Goal: Task Accomplishment & Management: Manage account settings

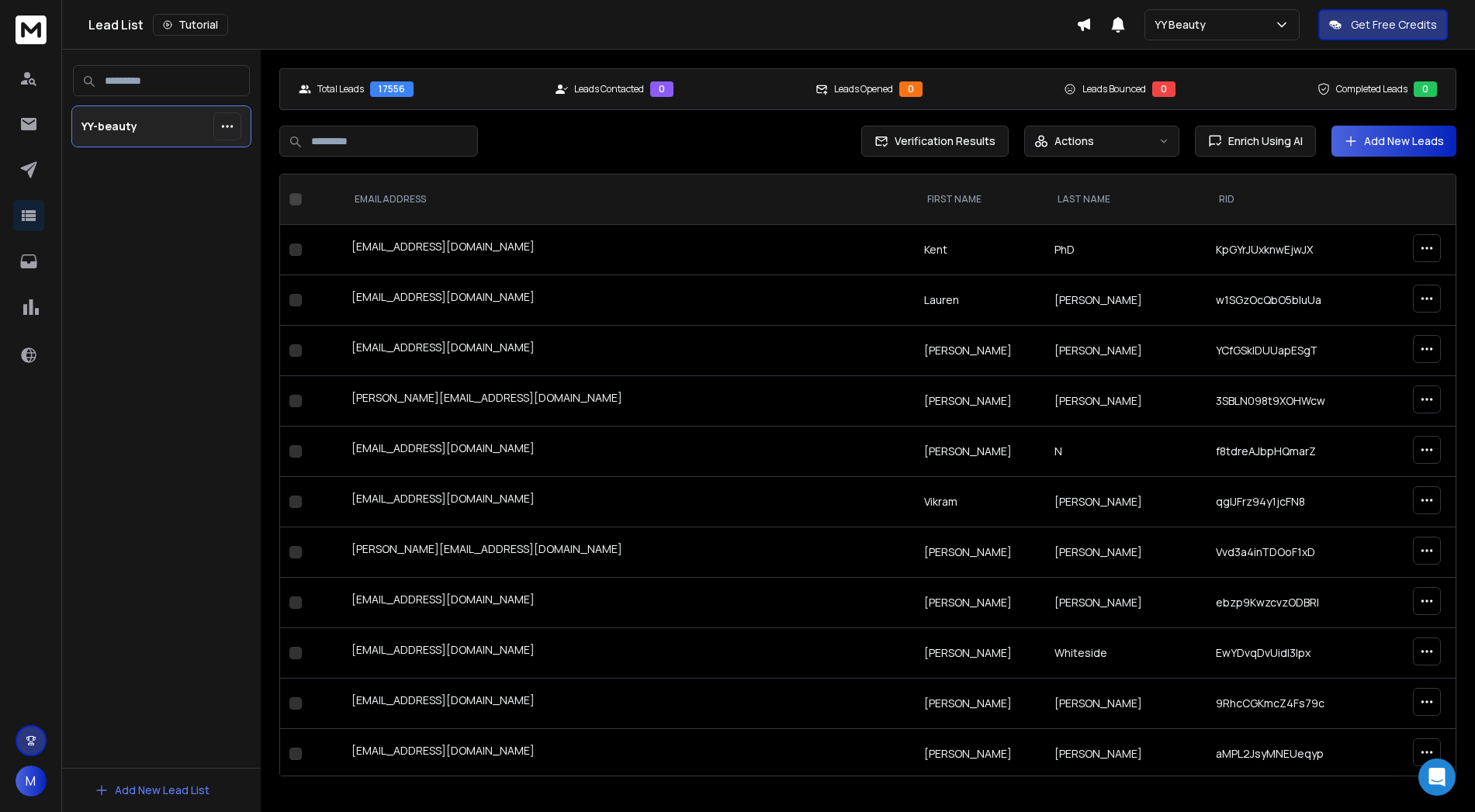
scroll to position [1, 0]
click at [1278, 20] on icon "button" at bounding box center [1281, 24] width 16 height 16
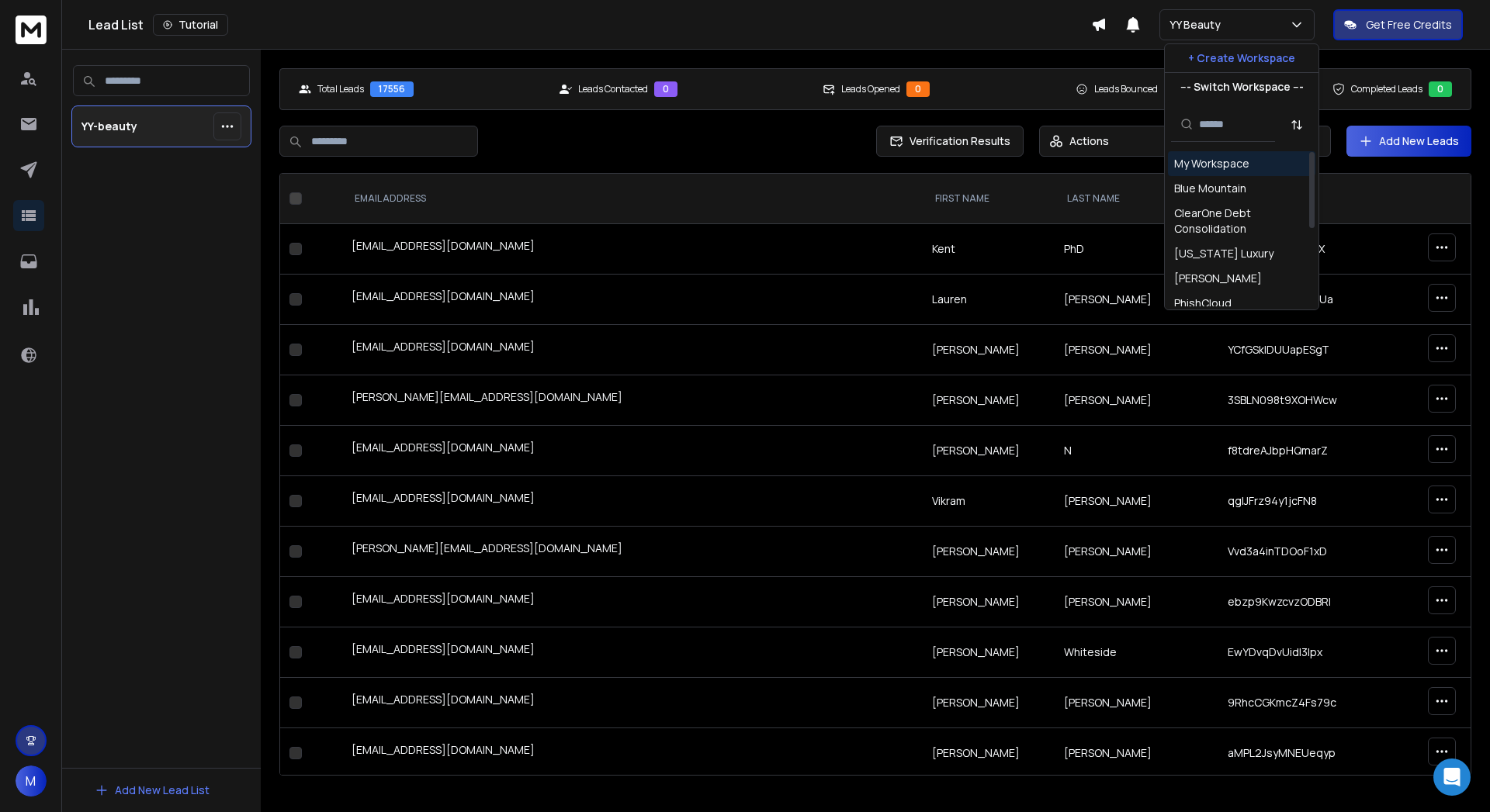
click at [1213, 168] on div "My Workspace" at bounding box center [1211, 164] width 75 height 16
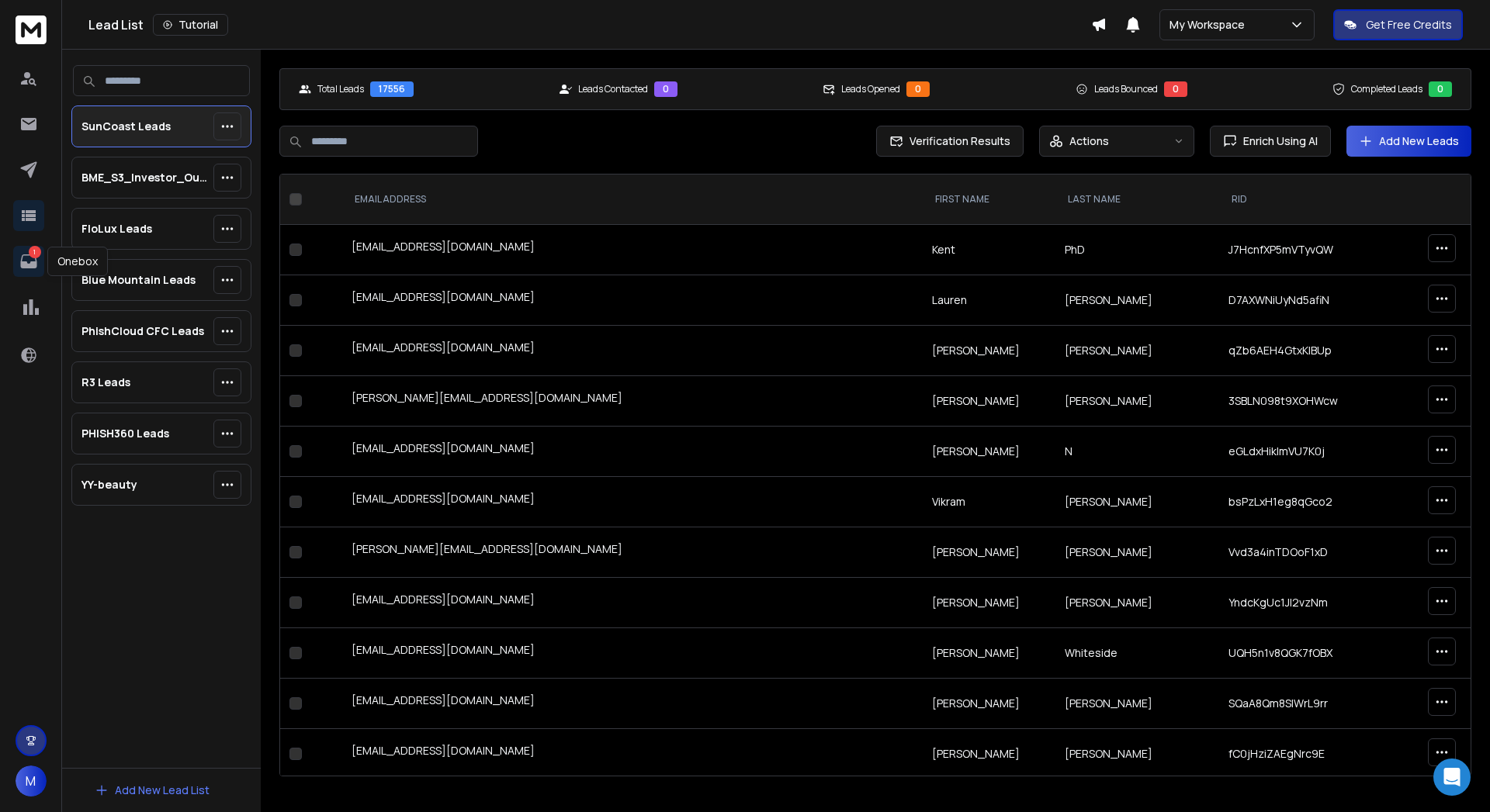
click at [31, 264] on icon at bounding box center [29, 260] width 17 height 14
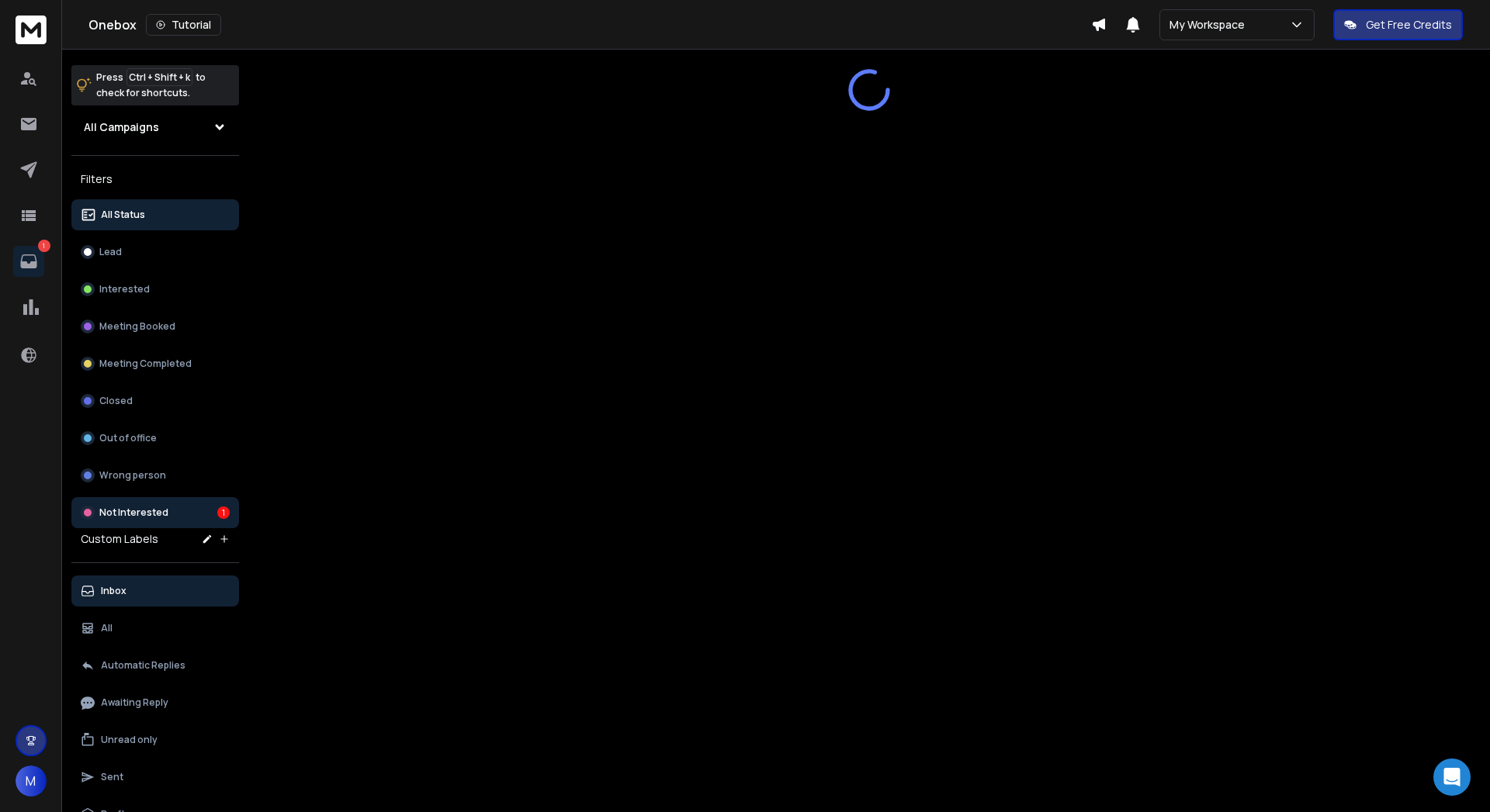
click at [129, 511] on p "Not Interested" at bounding box center [134, 512] width 69 height 12
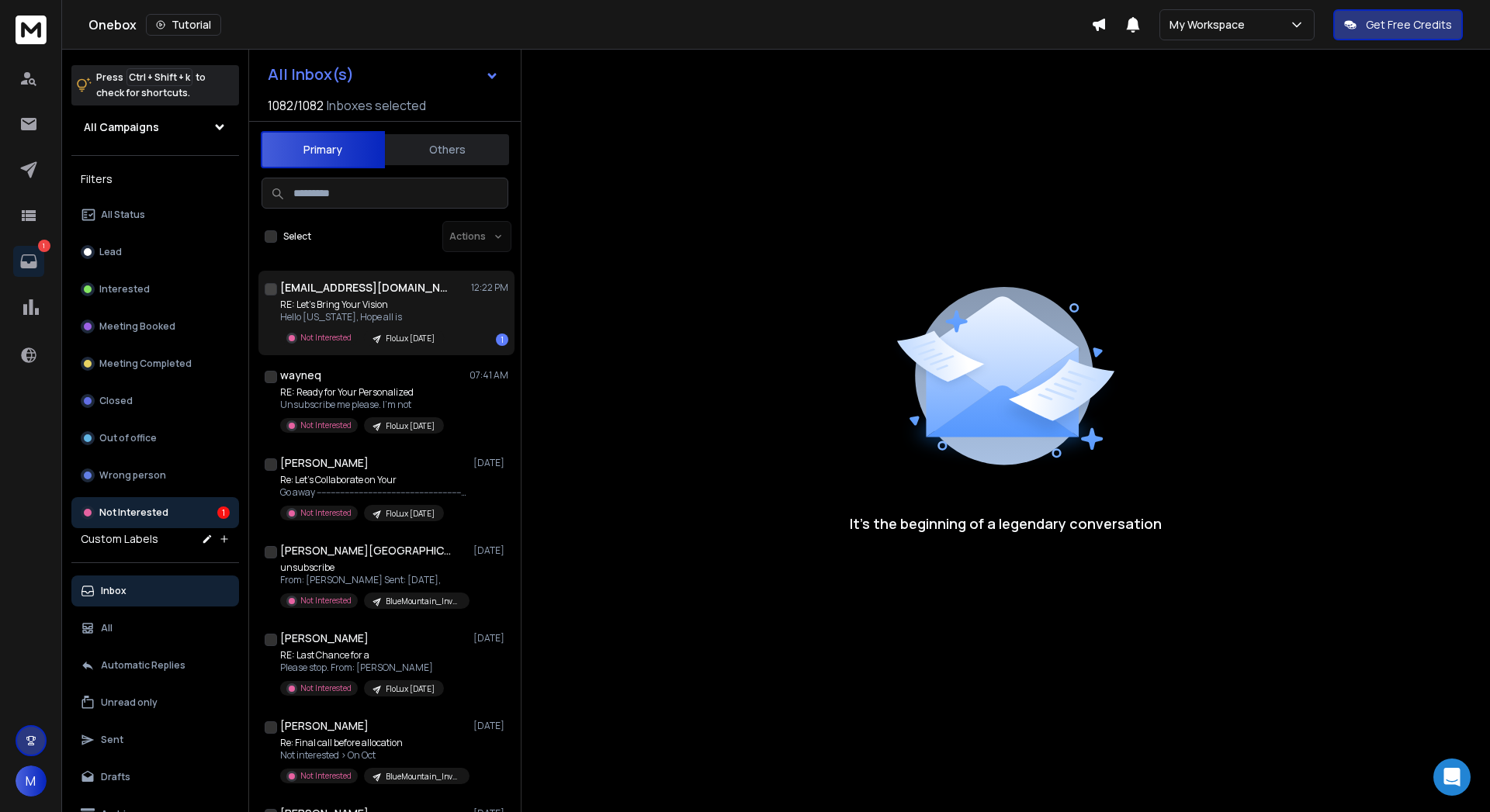
click at [379, 299] on p "RE: Let's Bring Your Vision" at bounding box center [362, 304] width 164 height 12
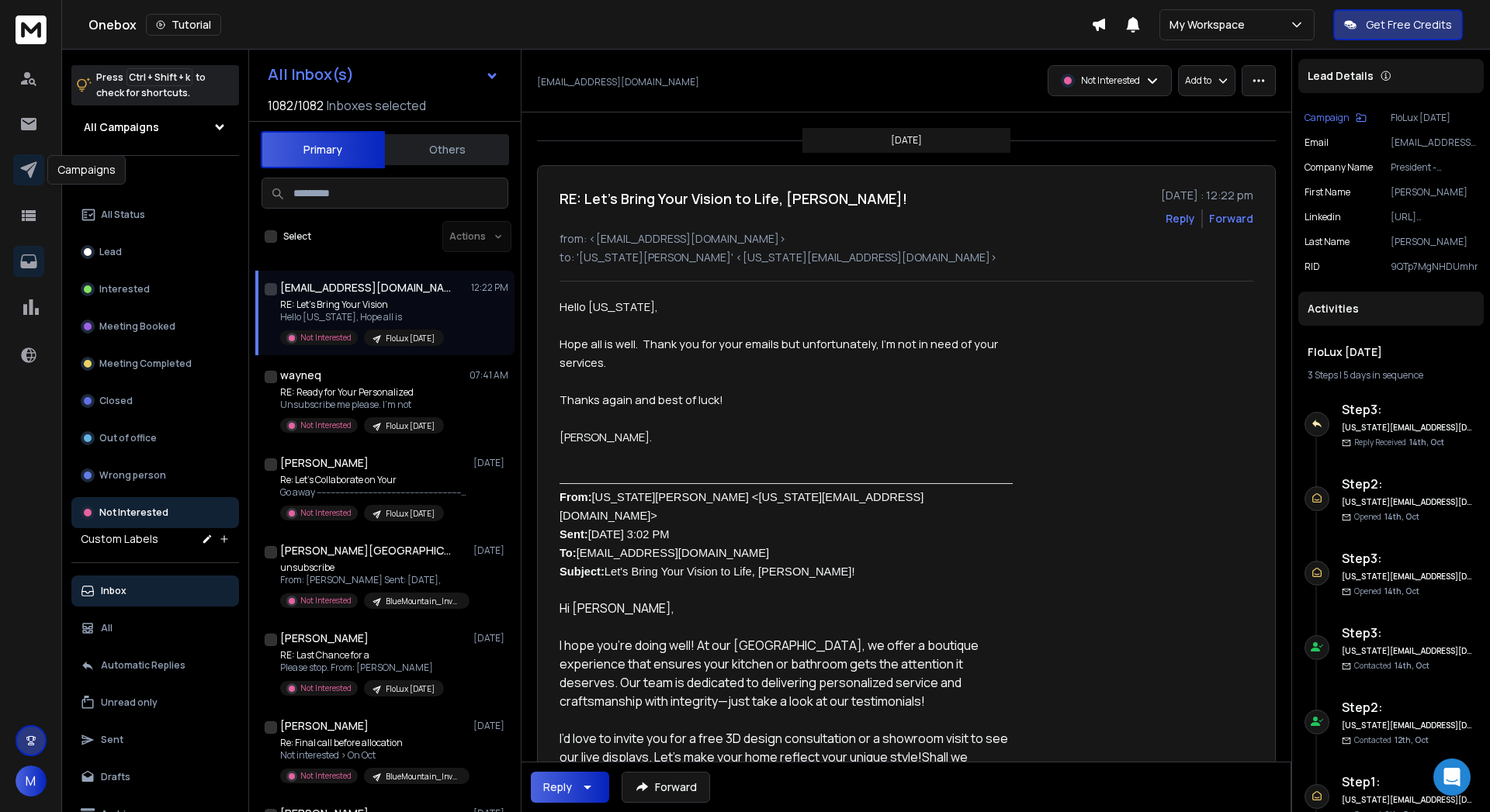
click at [34, 165] on icon at bounding box center [29, 170] width 19 height 19
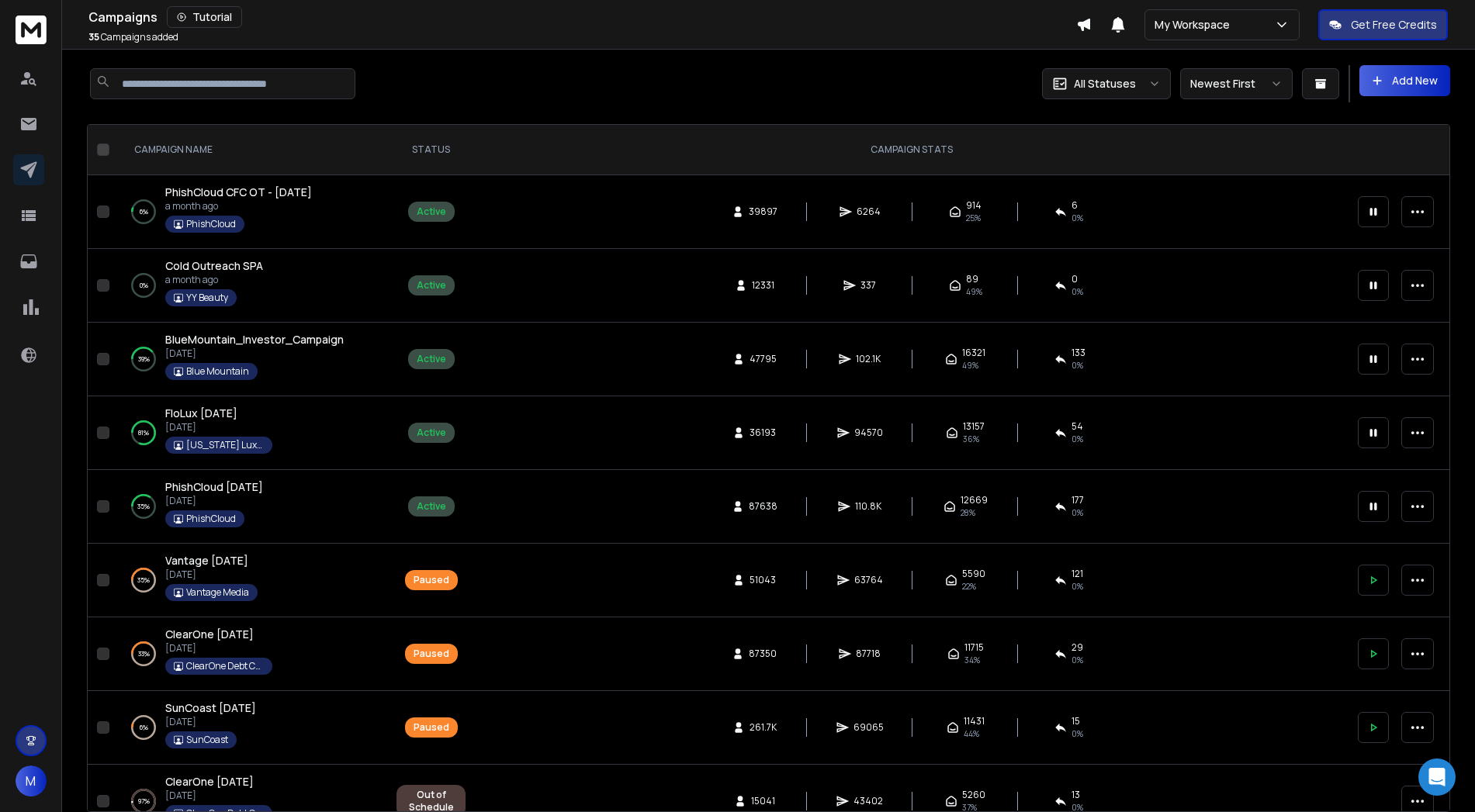
click at [299, 193] on span "PhishCloud CFC OT - September 2025" at bounding box center [239, 192] width 147 height 15
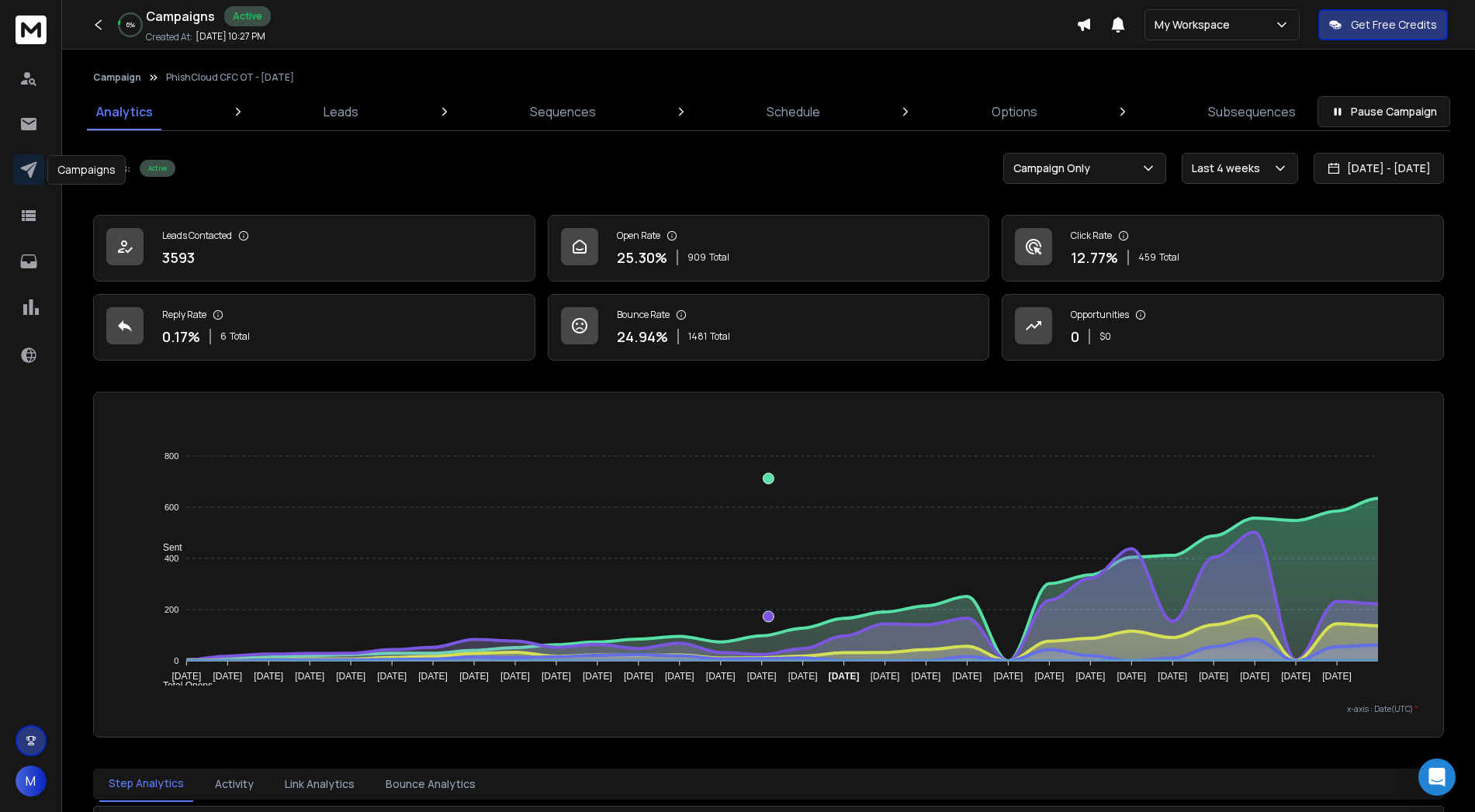
click at [26, 171] on icon at bounding box center [29, 170] width 19 height 19
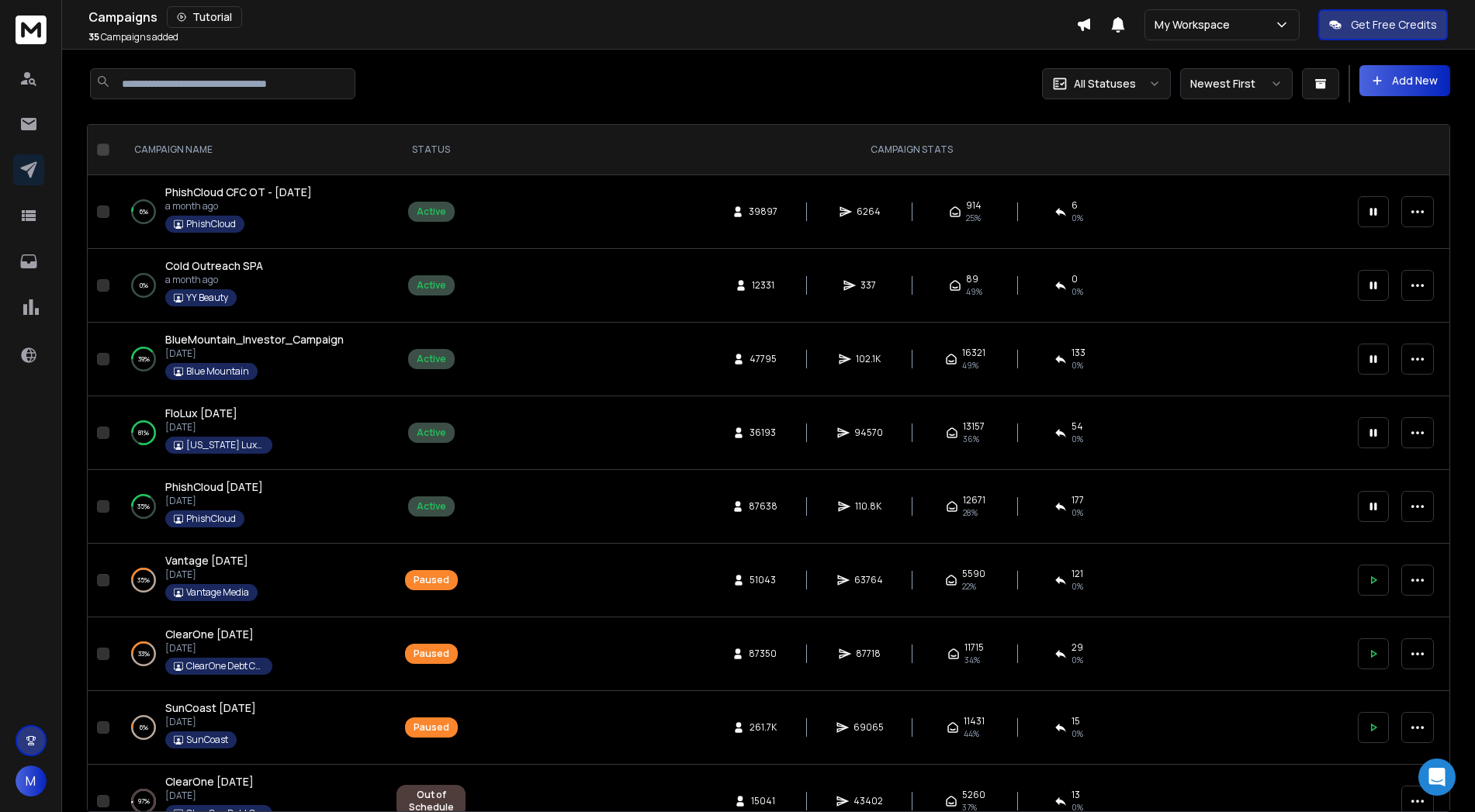
click at [605, 70] on div at bounding box center [427, 84] width 682 height 37
click at [1278, 24] on icon "button" at bounding box center [1281, 24] width 16 height 16
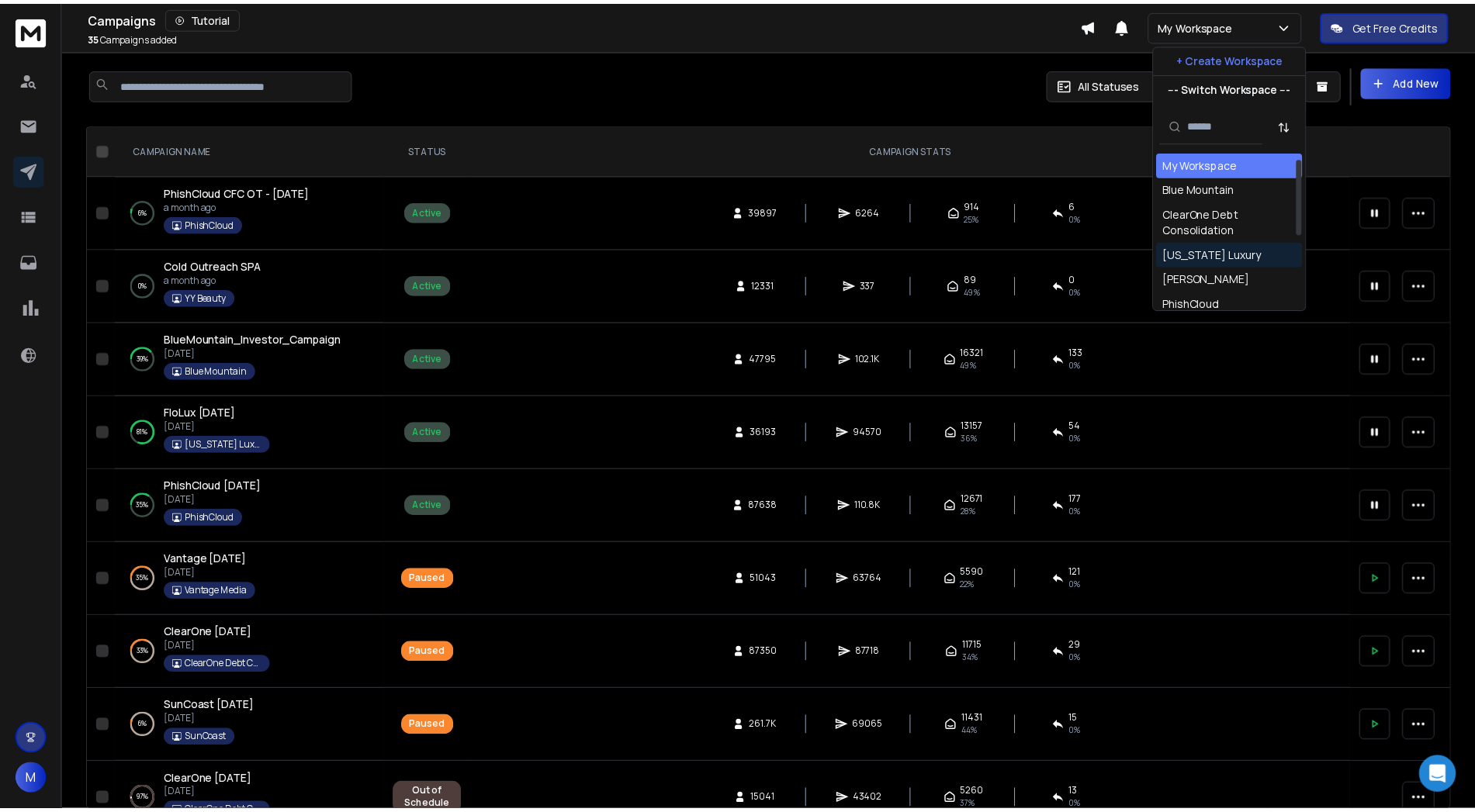
scroll to position [158, 0]
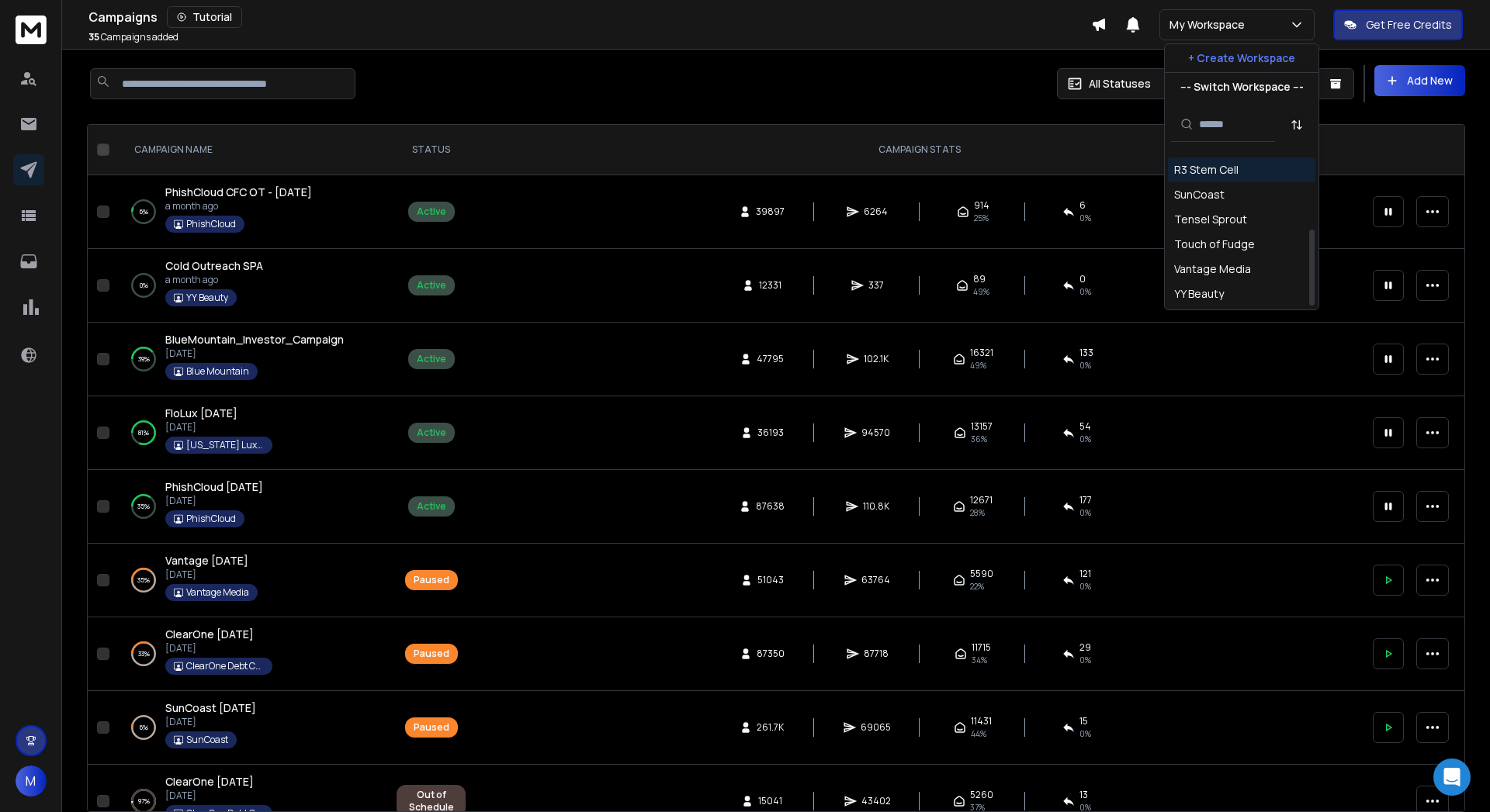
click at [1214, 175] on div "R3 Stem Cell" at bounding box center [1205, 169] width 64 height 16
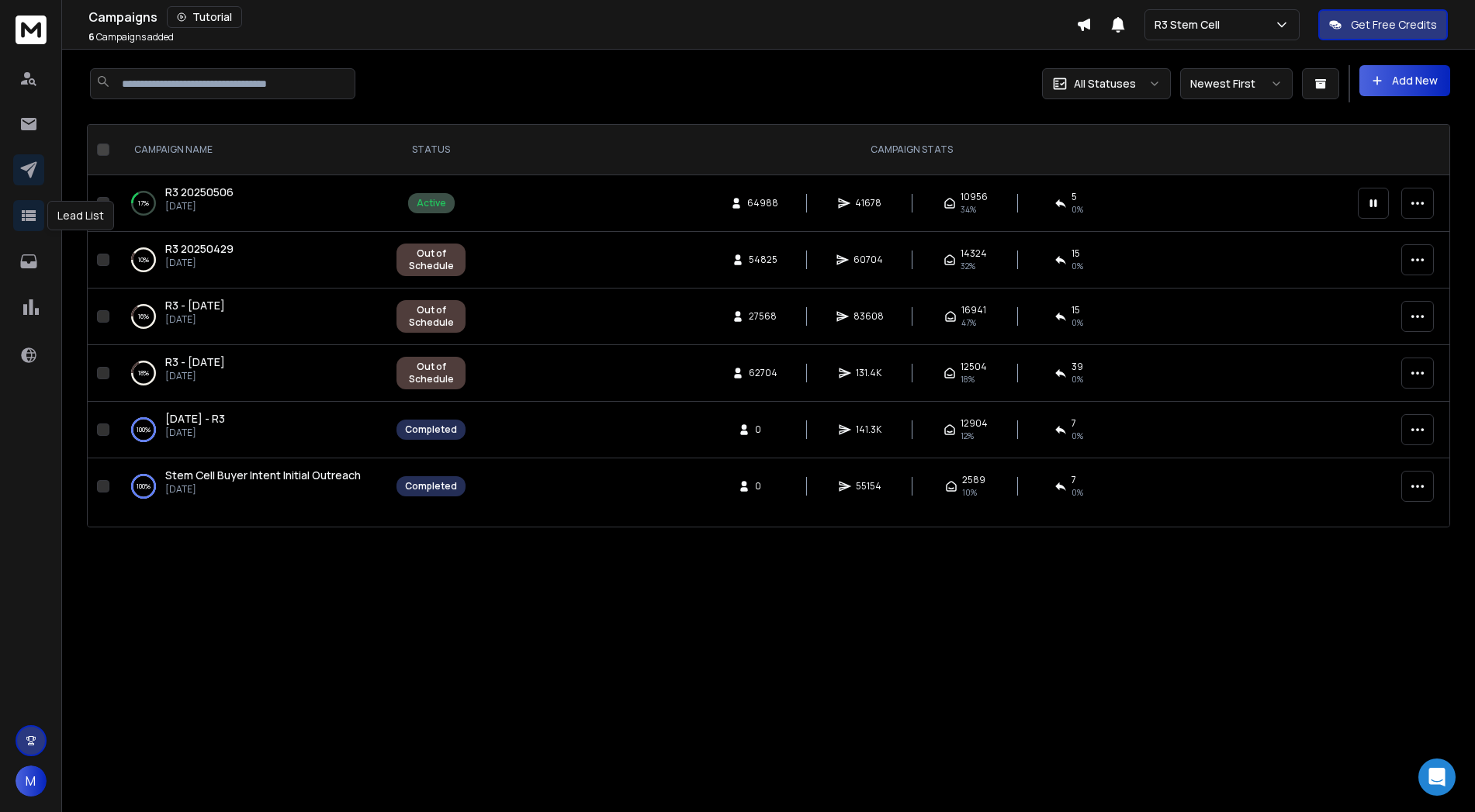
click at [33, 223] on icon at bounding box center [29, 216] width 19 height 19
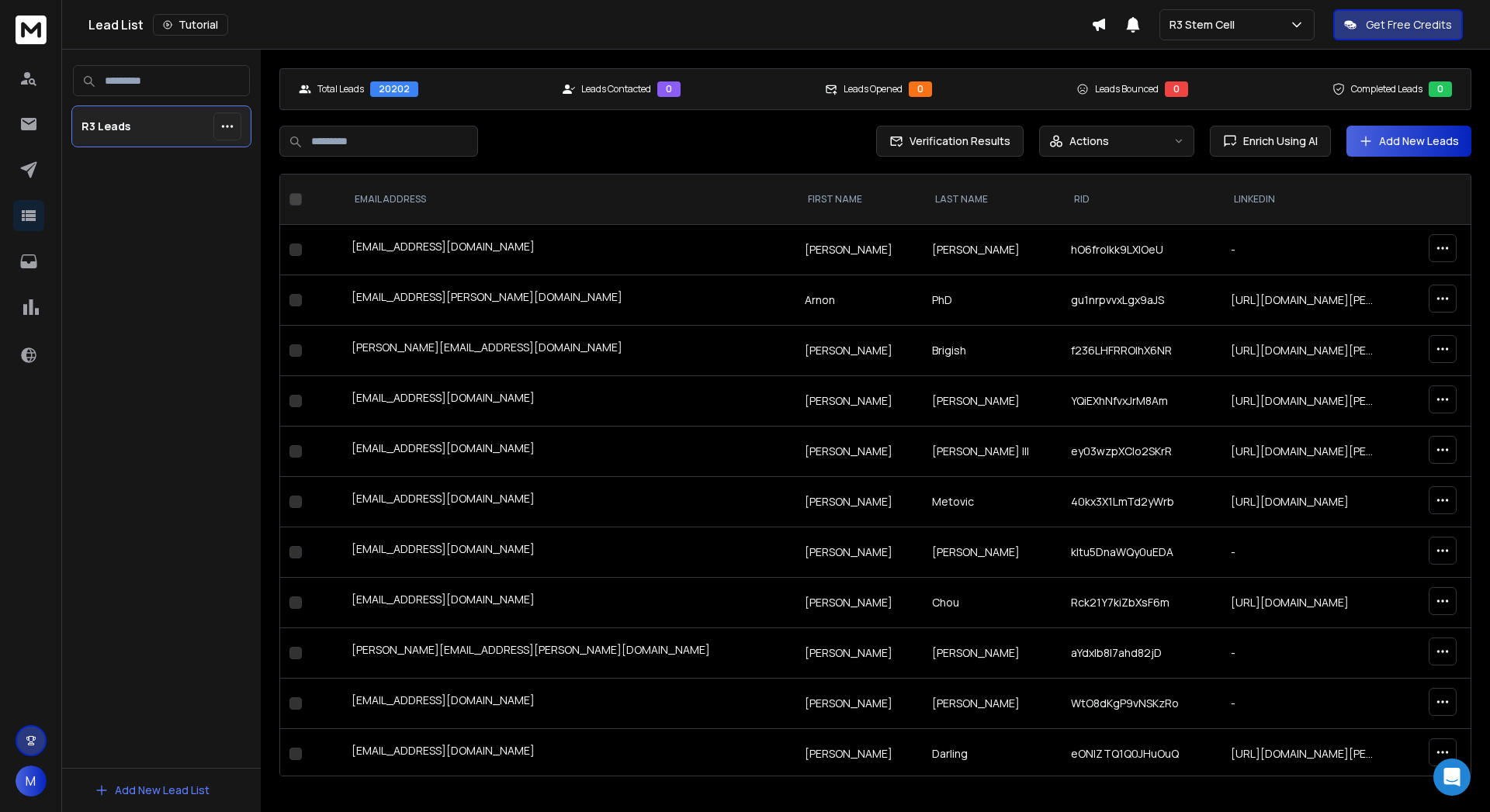
drag, startPoint x: 624, startPoint y: 132, endPoint x: 662, endPoint y: 133, distance: 38.0
click at [624, 132] on div "Verification Results Actions Enrich Using AI Add New Leads" at bounding box center [875, 140] width 1191 height 31
click at [1402, 132] on button "Add New Leads" at bounding box center [1408, 140] width 125 height 31
click at [1411, 142] on link "Add New Leads" at bounding box center [1409, 140] width 101 height 16
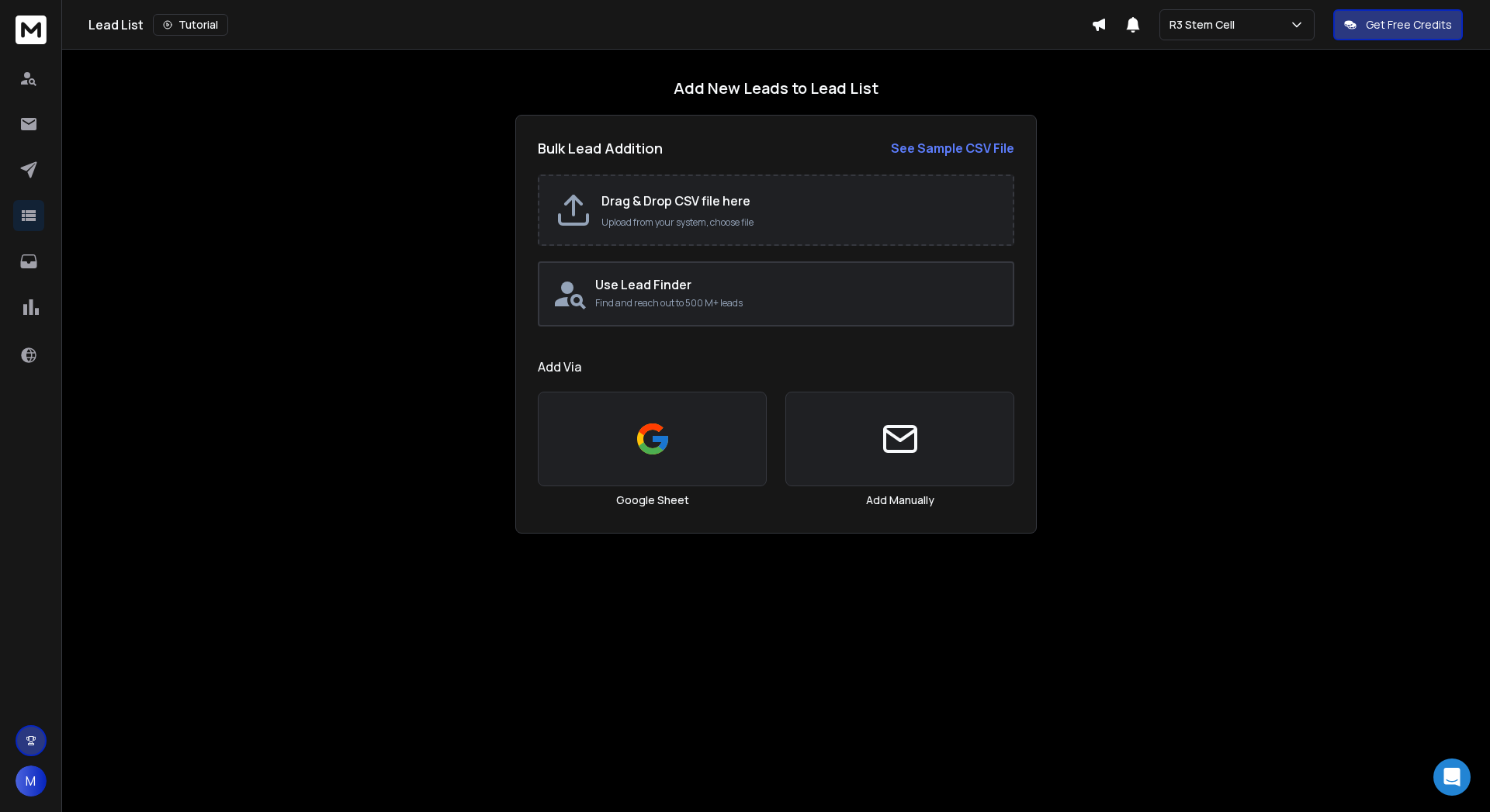
click at [599, 175] on div "Drag & Drop CSV file here Upload from your system, choose file" at bounding box center [776, 210] width 477 height 72
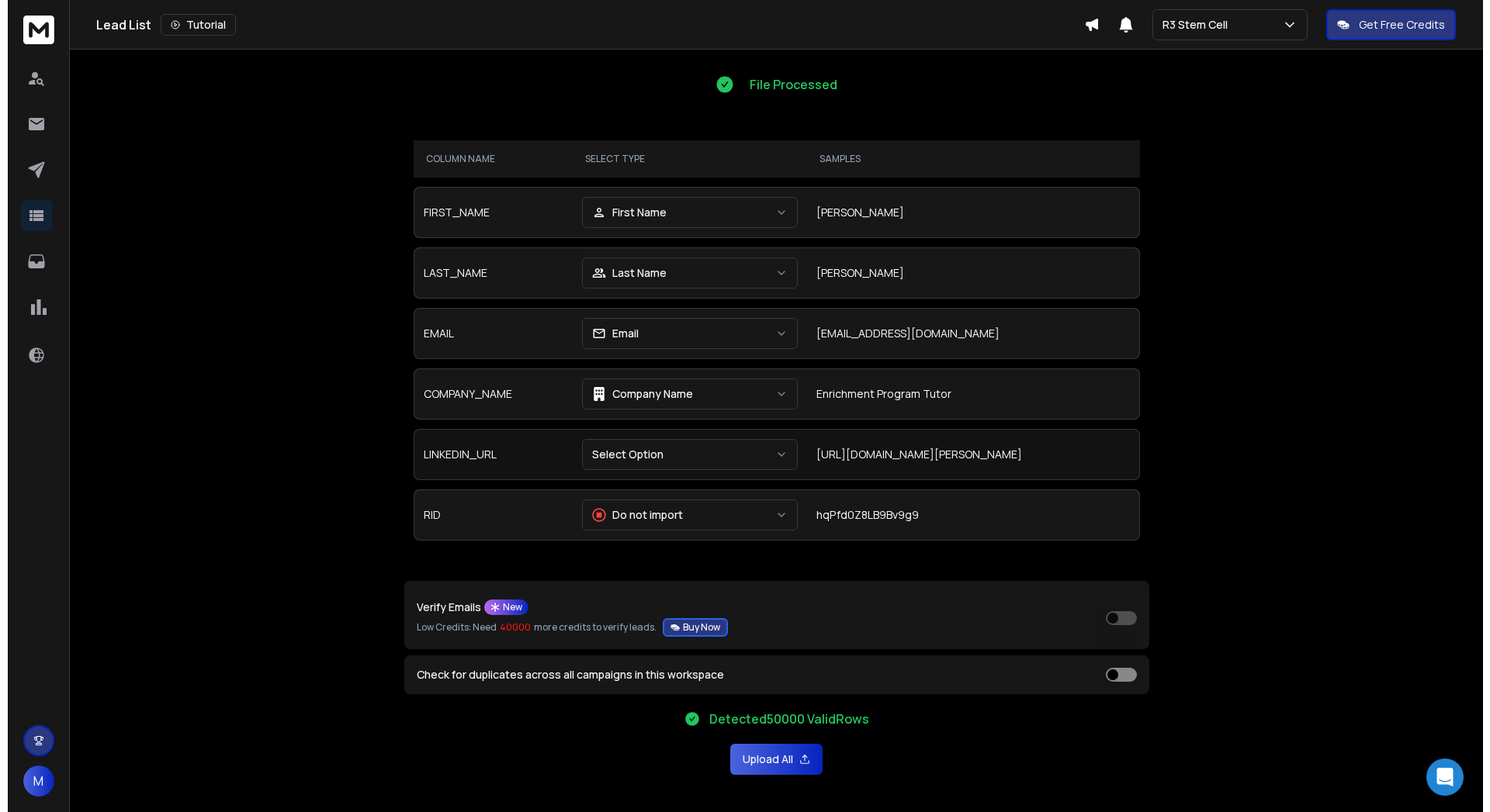
scroll to position [266, 0]
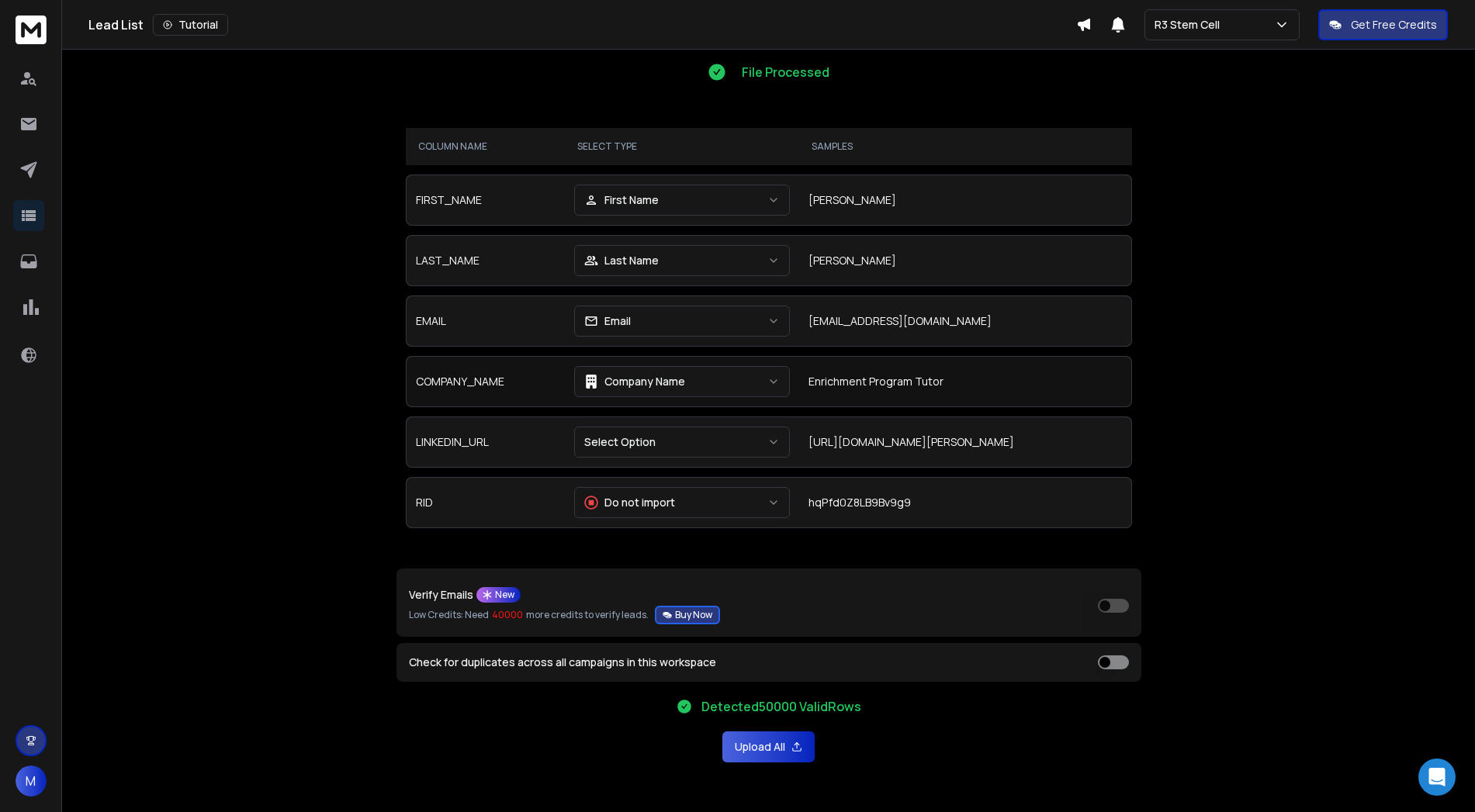
click at [767, 378] on icon "button" at bounding box center [772, 380] width 12 height 12
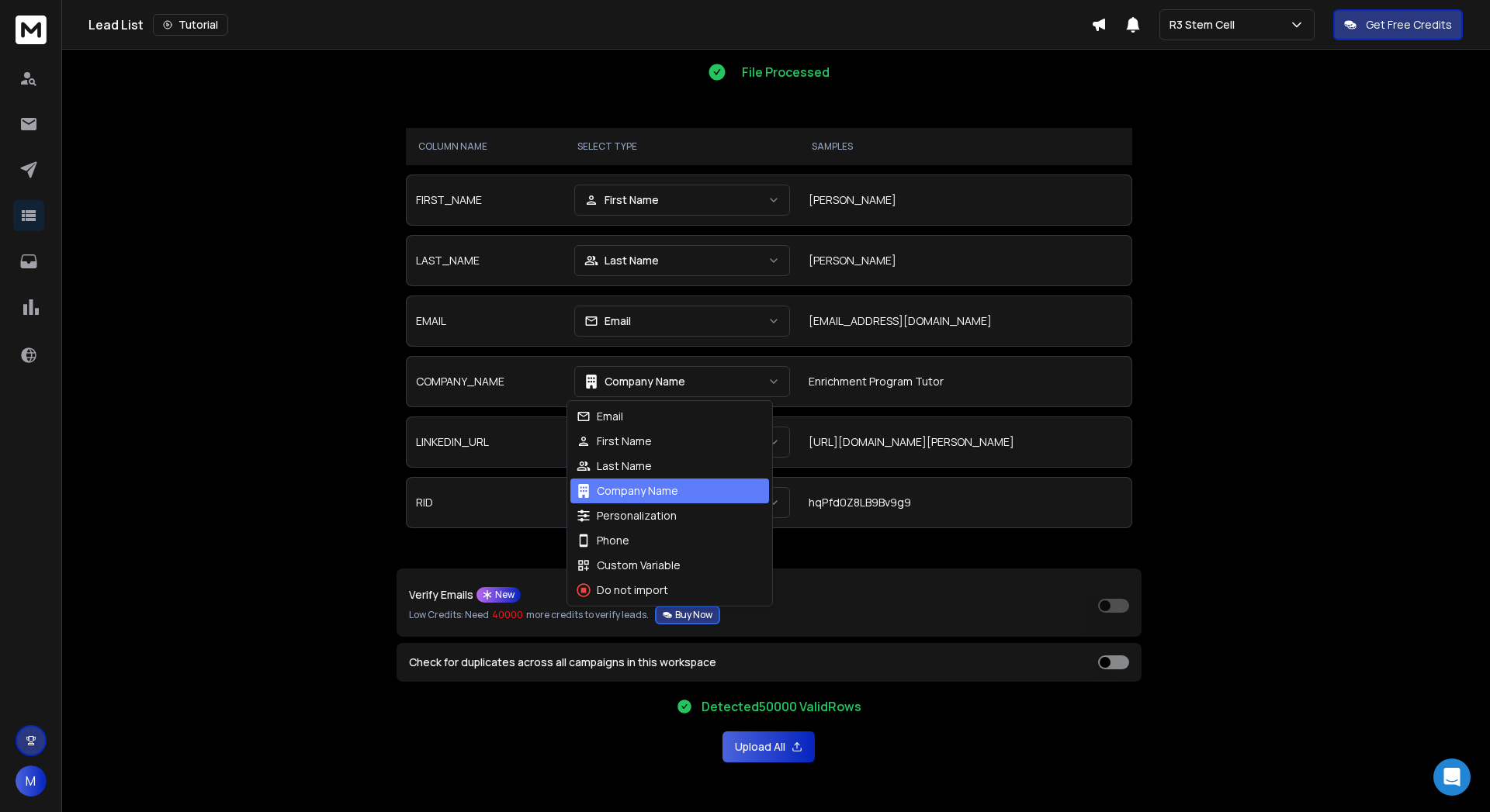
drag, startPoint x: 623, startPoint y: 592, endPoint x: 654, endPoint y: 543, distance: 58.0
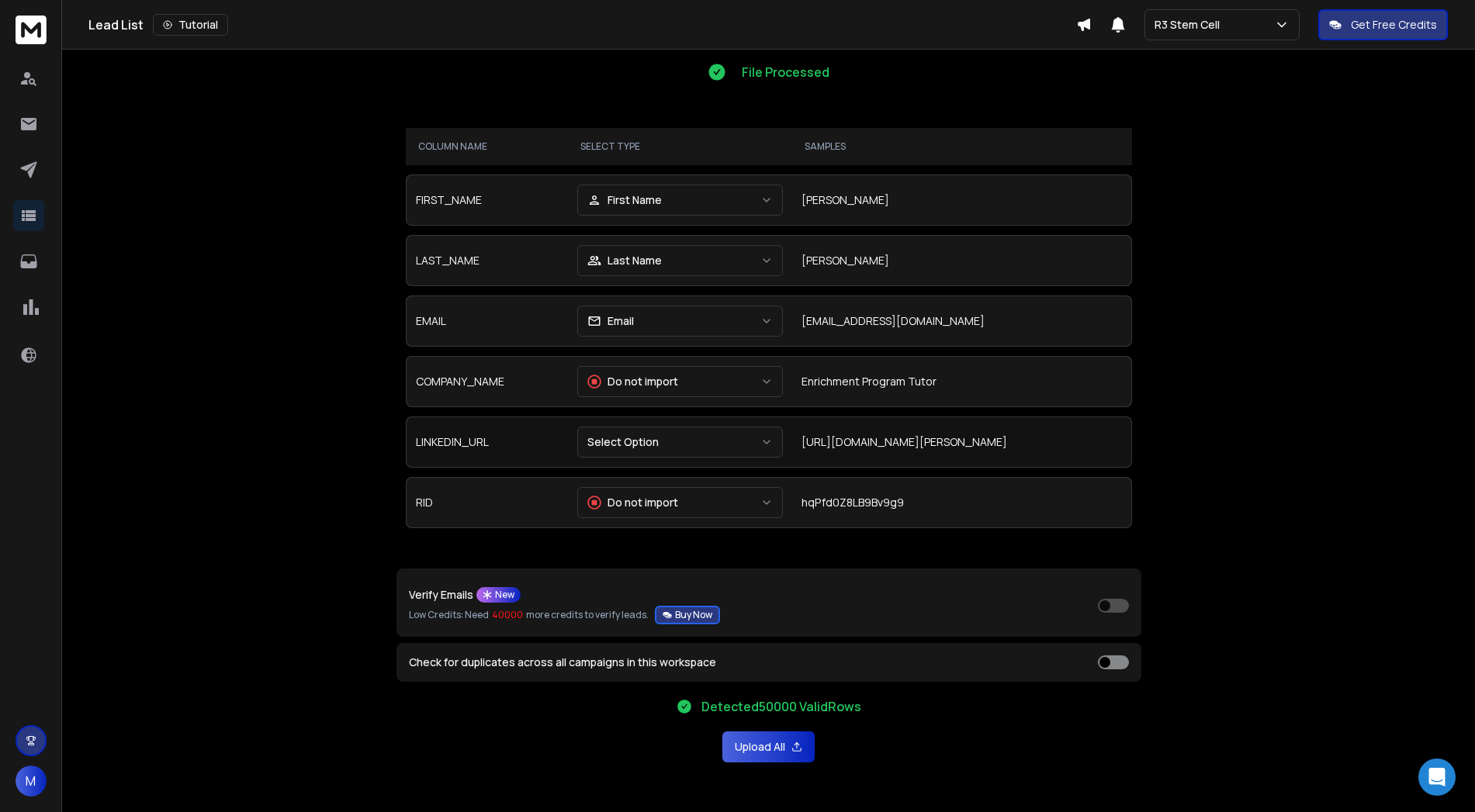
click at [749, 433] on button "Select Option" at bounding box center [679, 441] width 205 height 31
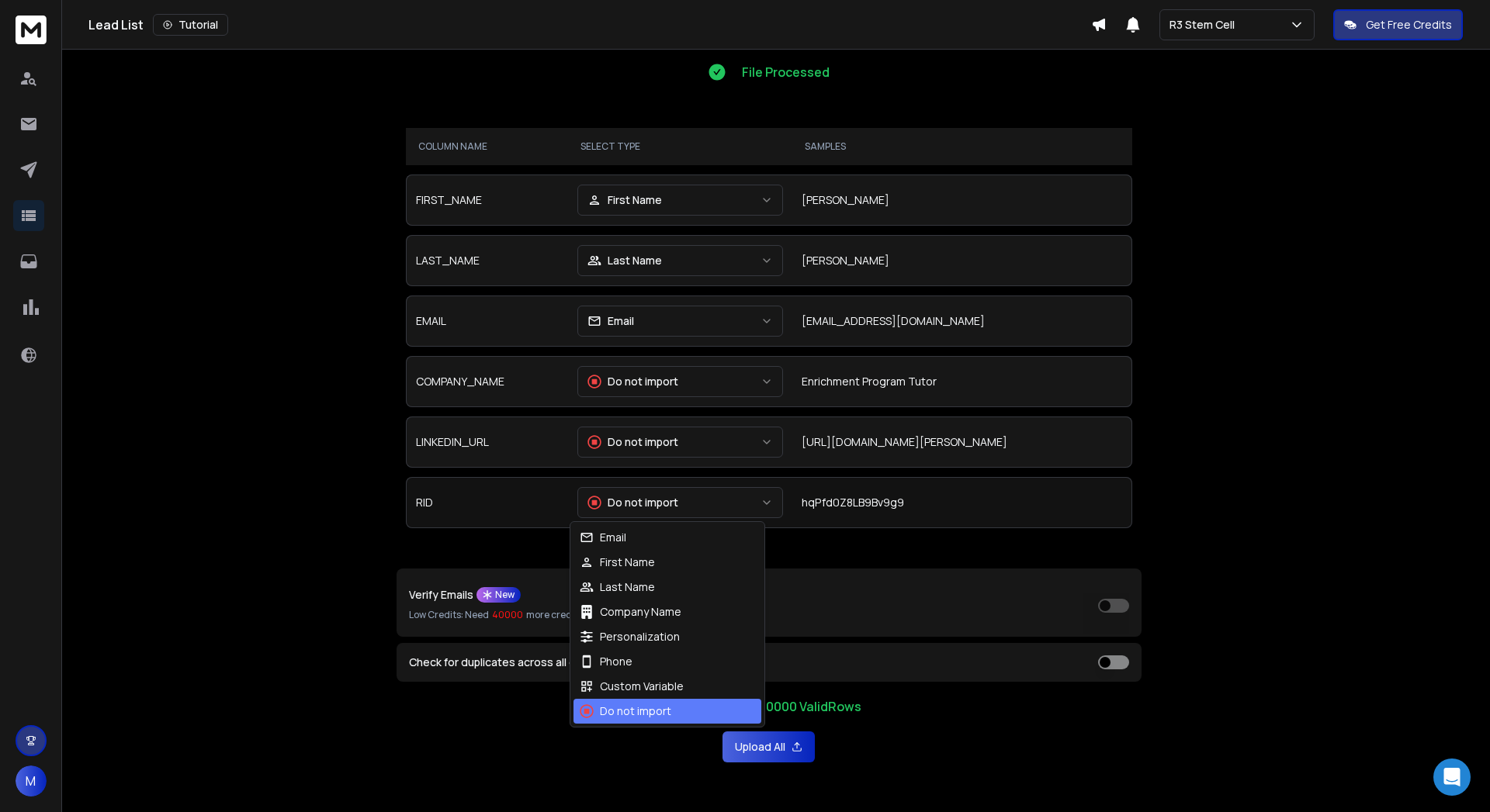
click at [760, 500] on icon "button" at bounding box center [766, 502] width 12 height 12
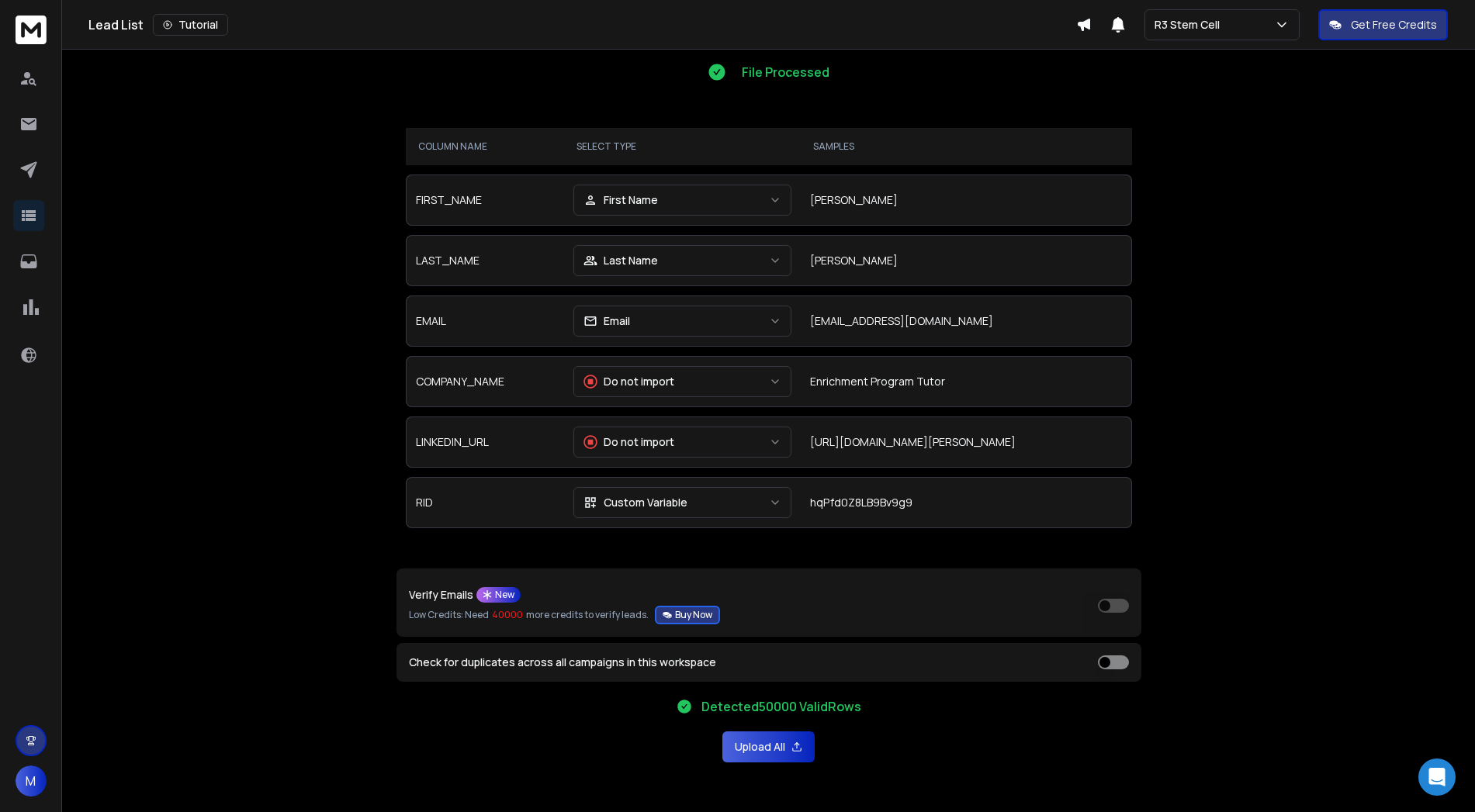
click at [1103, 664] on button "Check for duplicates across all campaigns in this workspace" at bounding box center [1113, 661] width 31 height 14
click at [765, 739] on button "Upload All" at bounding box center [768, 746] width 92 height 31
click at [214, 509] on div "Add New Leads to Lead List Add Leads in Bulk See Sample CSV file r3_medical_shu…" at bounding box center [737, 273] width 1475 height 1078
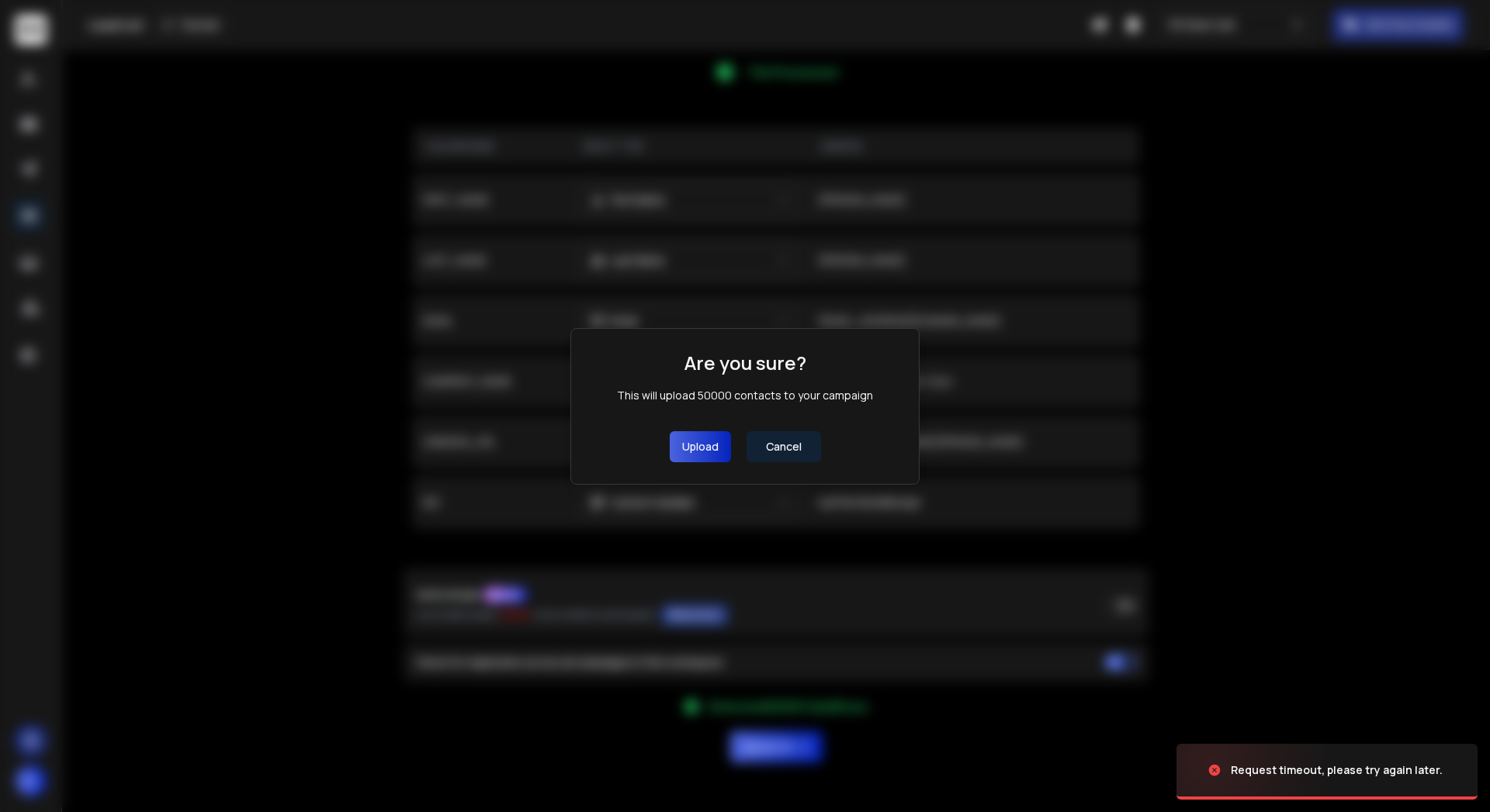
click at [706, 442] on button "Upload" at bounding box center [700, 446] width 61 height 31
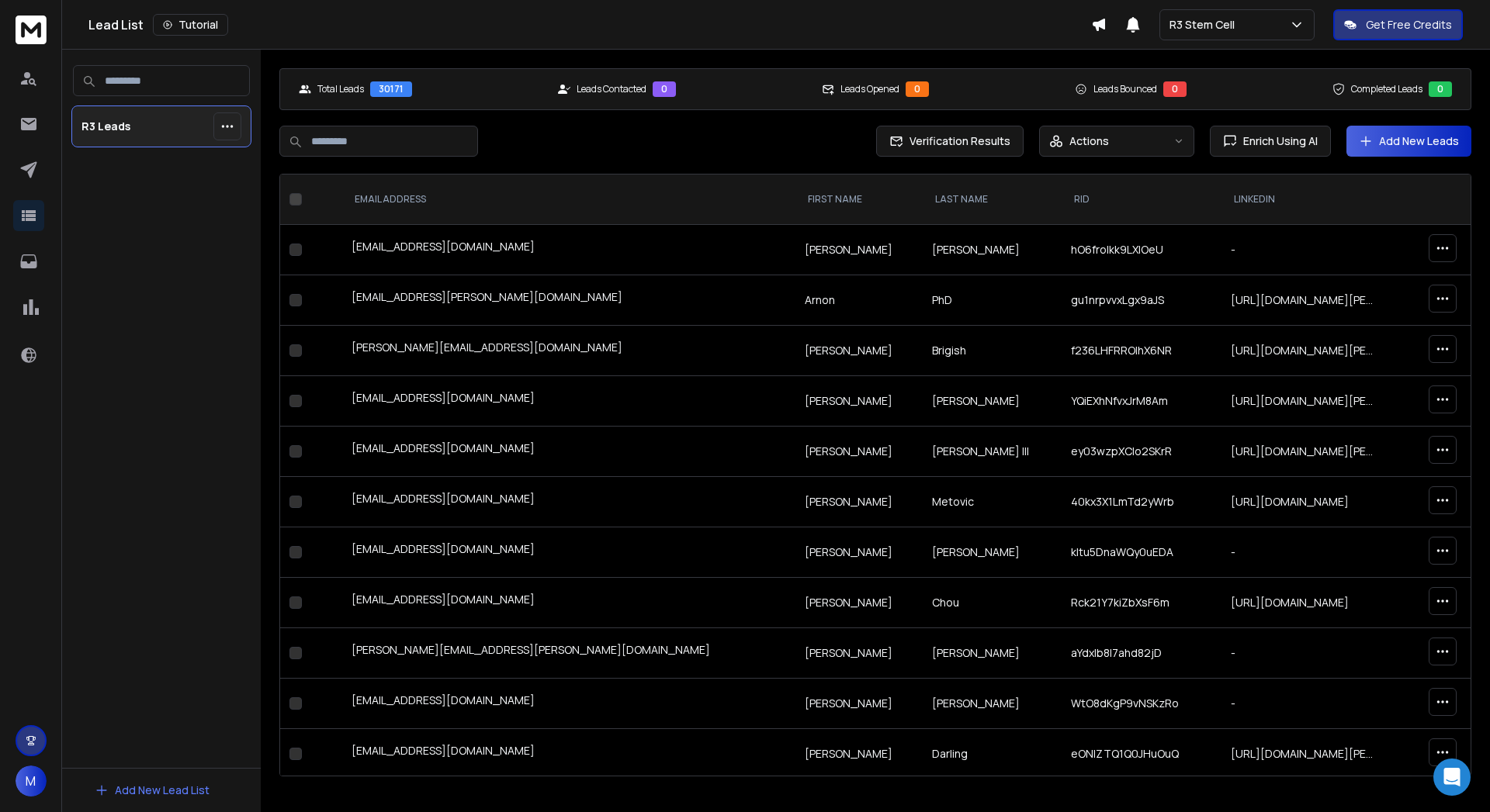
click at [577, 134] on div "Verification Results Actions Enrich Using AI Add New Leads" at bounding box center [875, 140] width 1191 height 31
click at [1425, 145] on link "Add New Leads" at bounding box center [1409, 140] width 101 height 16
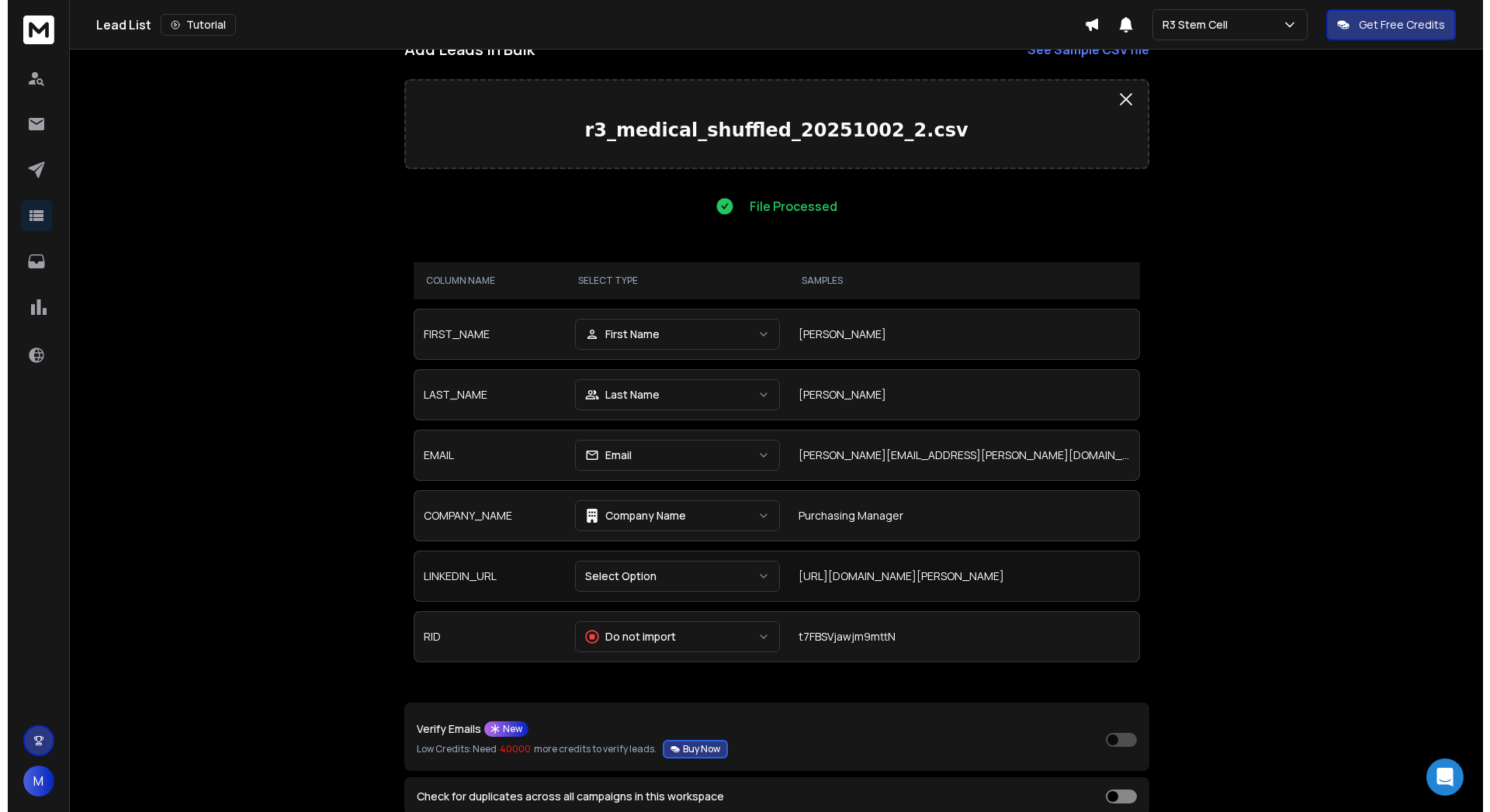
scroll to position [266, 0]
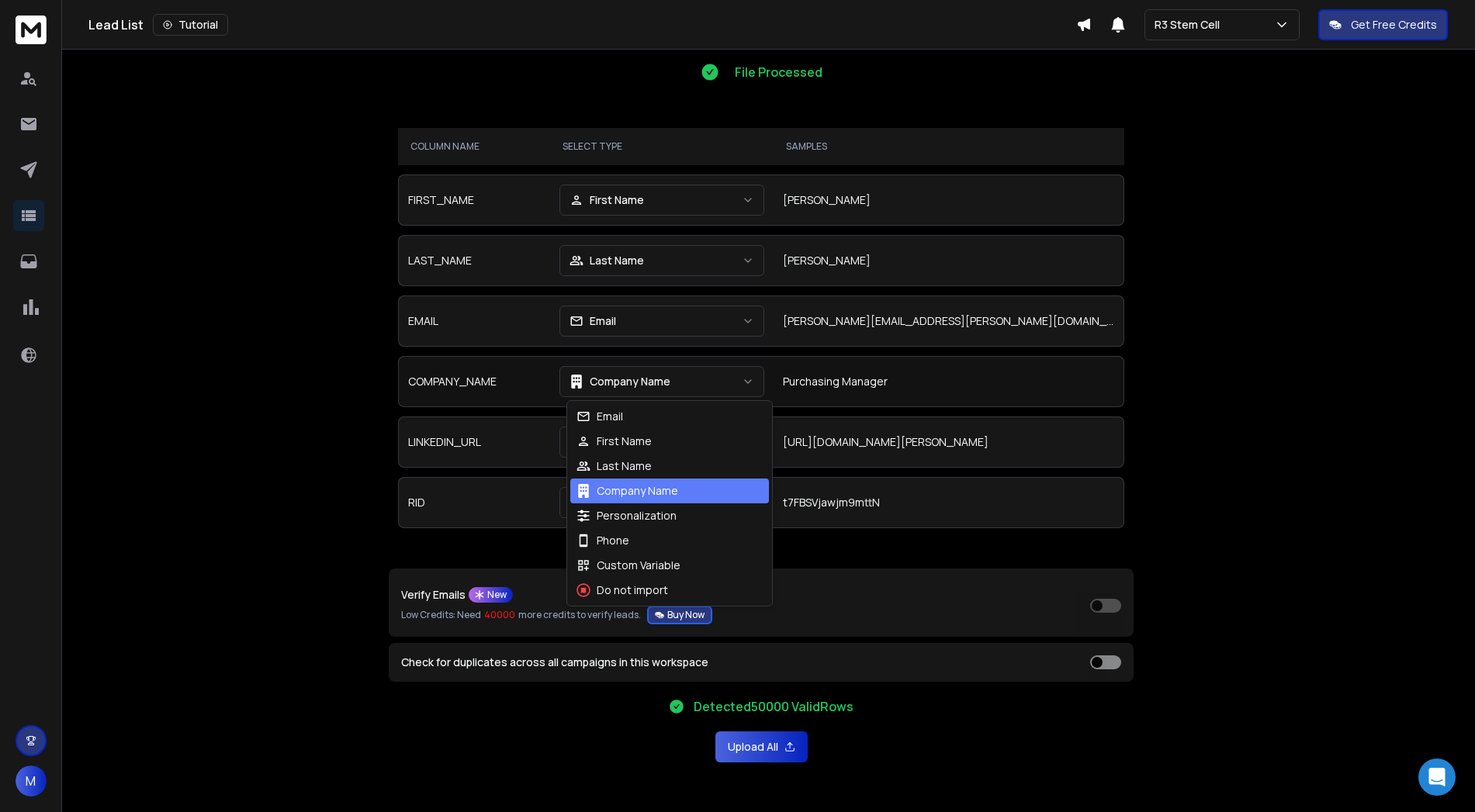
click at [751, 379] on icon "button" at bounding box center [747, 380] width 12 height 12
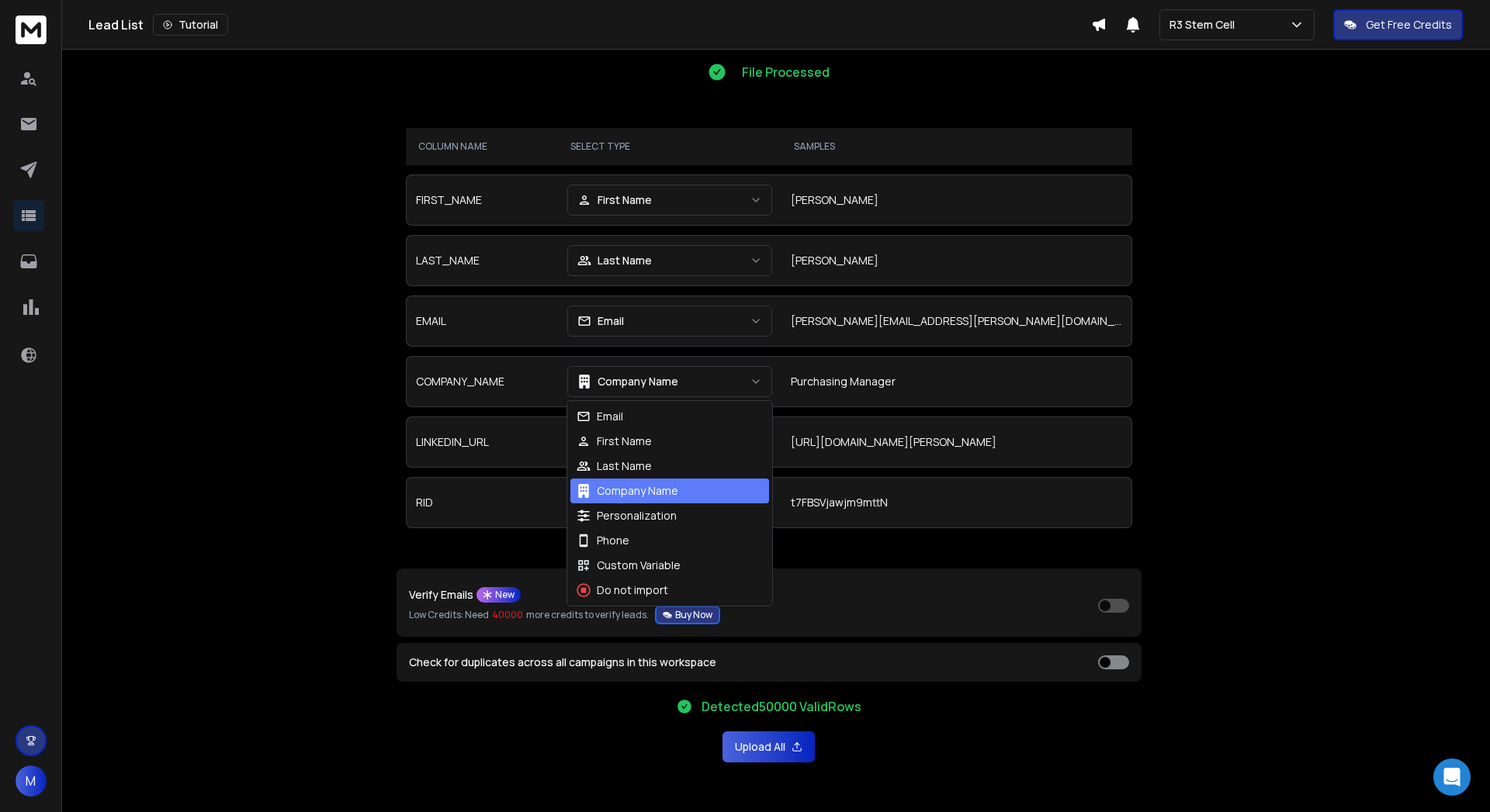
drag, startPoint x: 642, startPoint y: 586, endPoint x: 645, endPoint y: 569, distance: 17.3
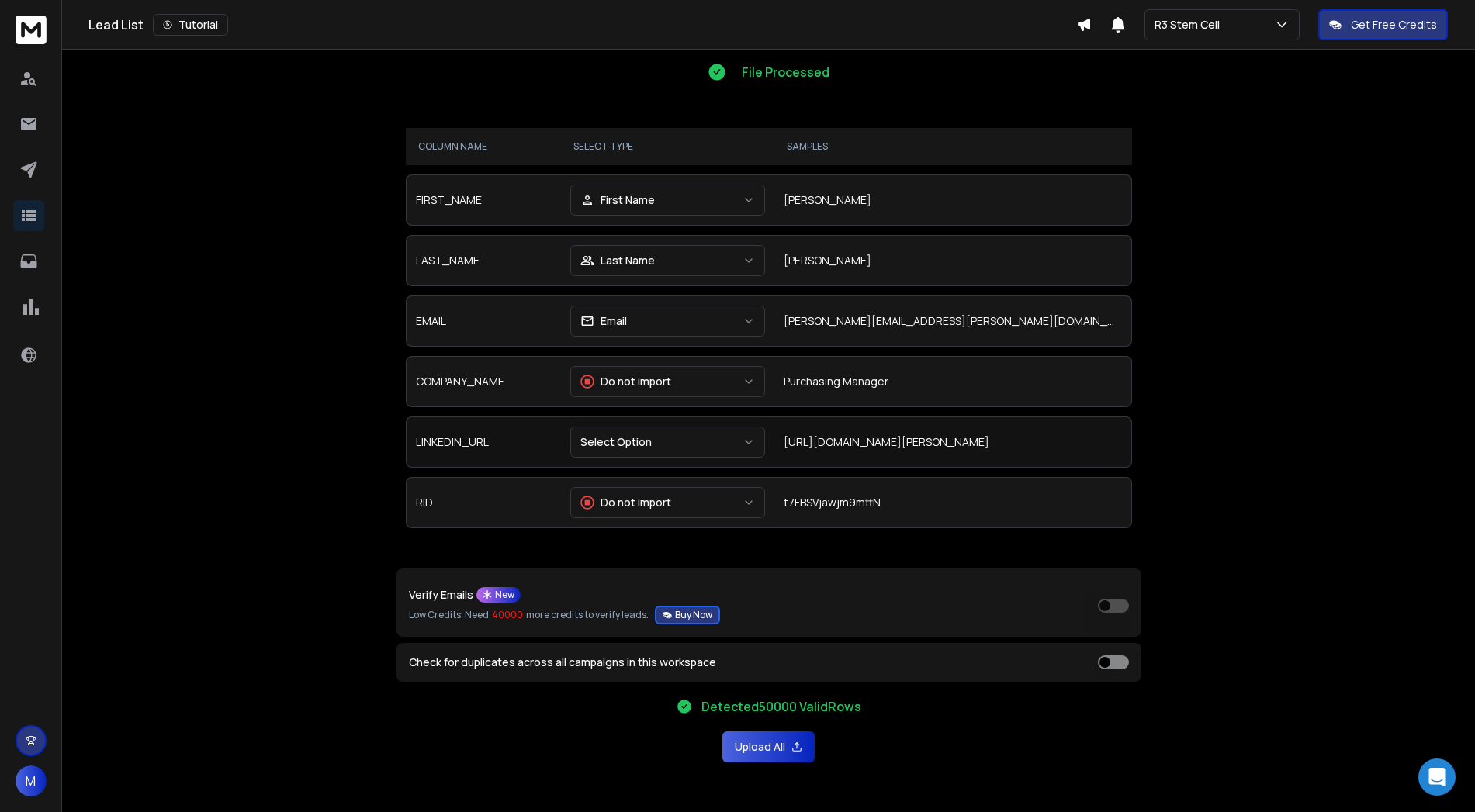
click at [750, 440] on icon "button" at bounding box center [748, 441] width 7 height 3
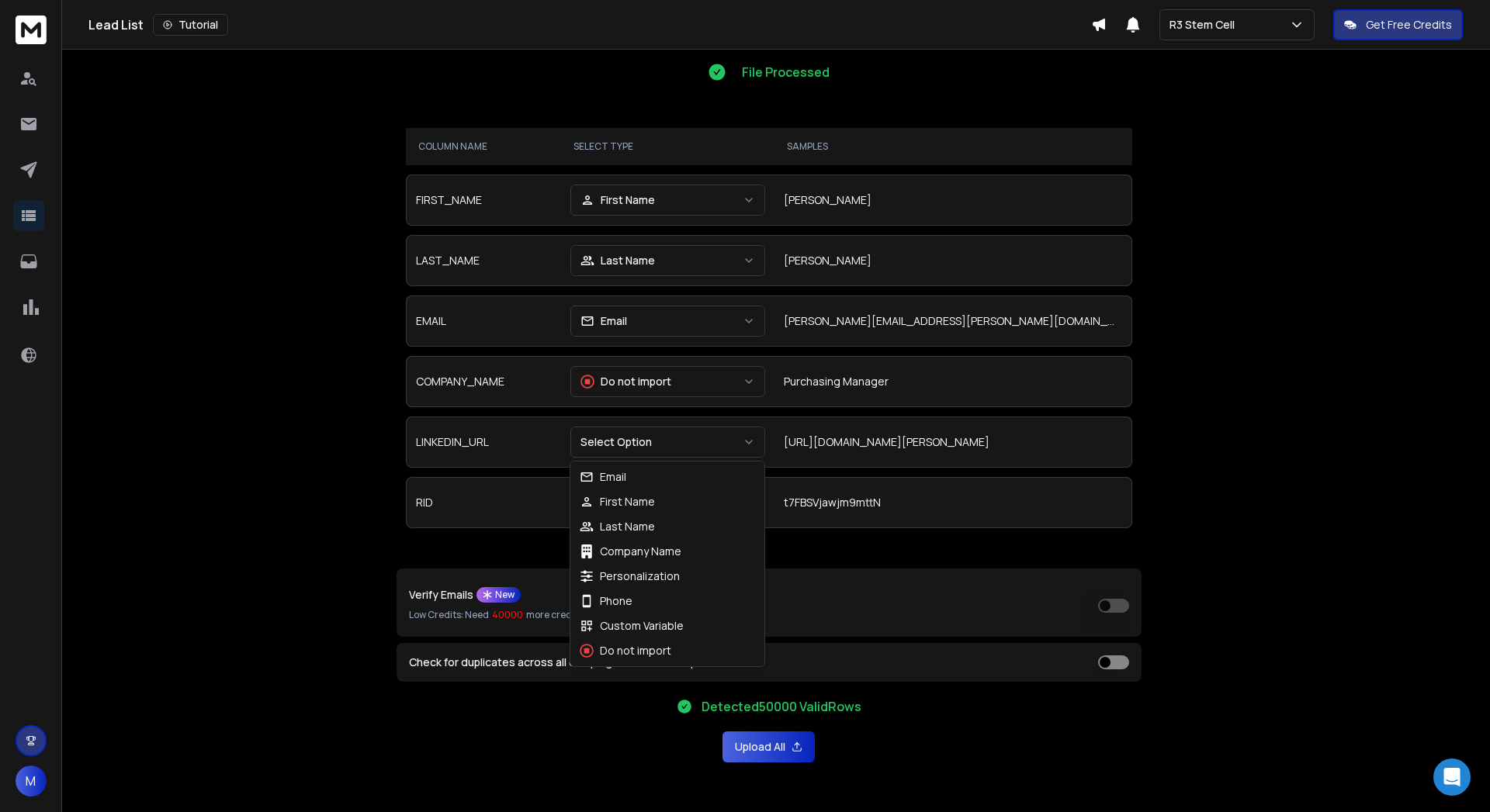
drag, startPoint x: 614, startPoint y: 645, endPoint x: 668, endPoint y: 555, distance: 105.0
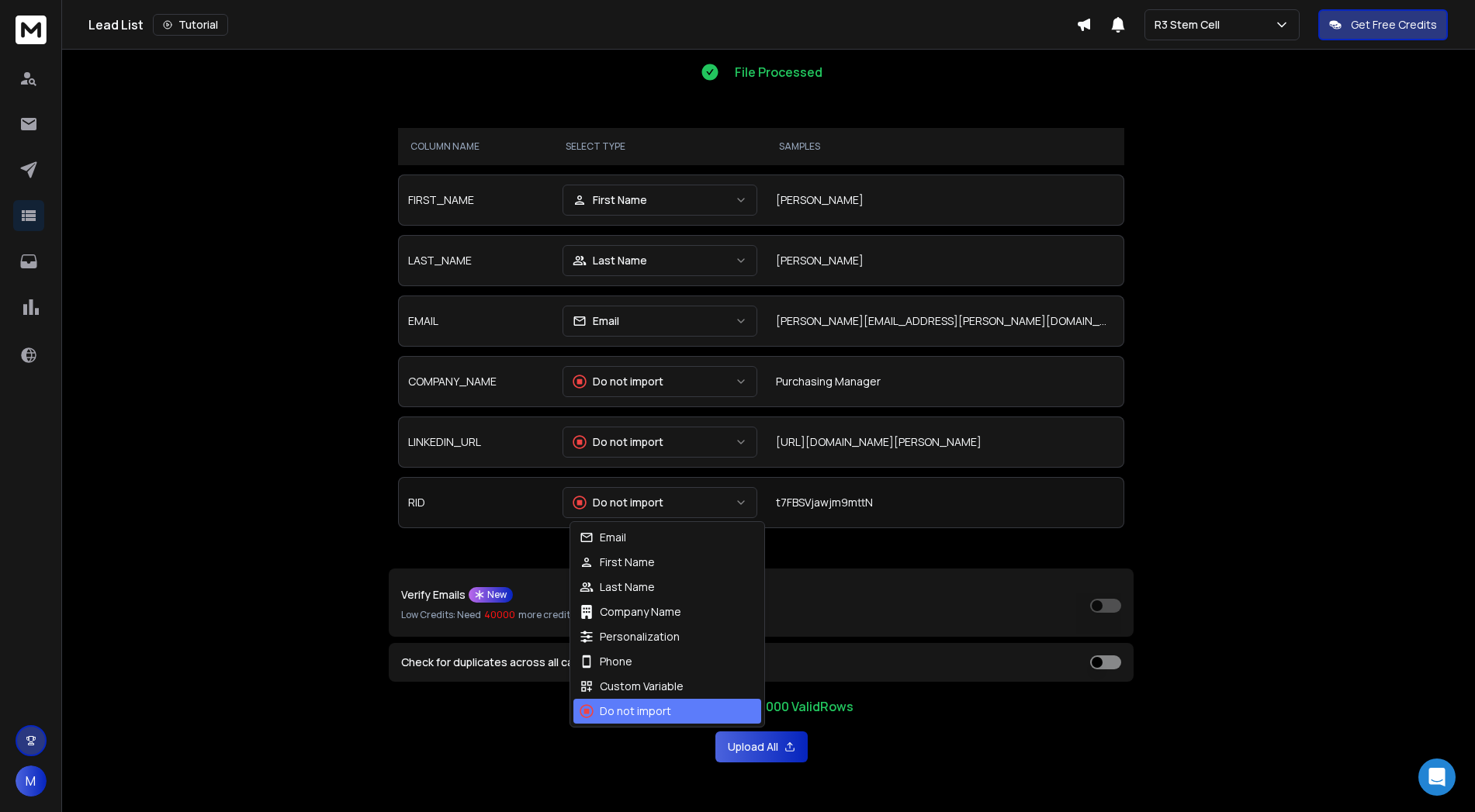
click at [744, 492] on button "Do not import" at bounding box center [659, 502] width 194 height 31
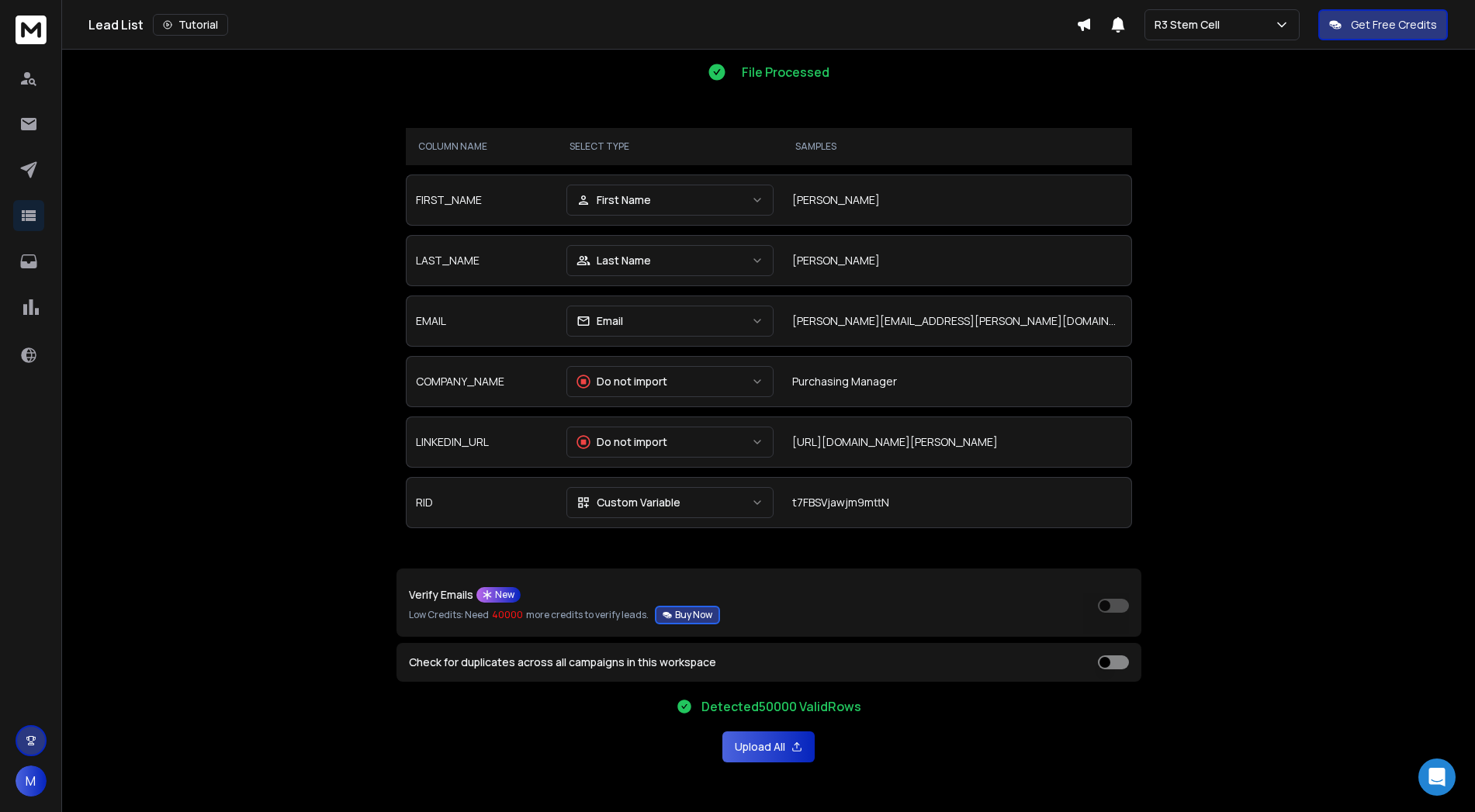
click at [1107, 660] on button "Check for duplicates across all campaigns in this workspace" at bounding box center [1113, 661] width 31 height 14
click at [777, 744] on button "Upload All" at bounding box center [768, 746] width 92 height 31
click at [198, 446] on div "Add New Leads to Lead List Add Leads in Bulk See Sample CSV file r3_medical_shu…" at bounding box center [737, 273] width 1475 height 1078
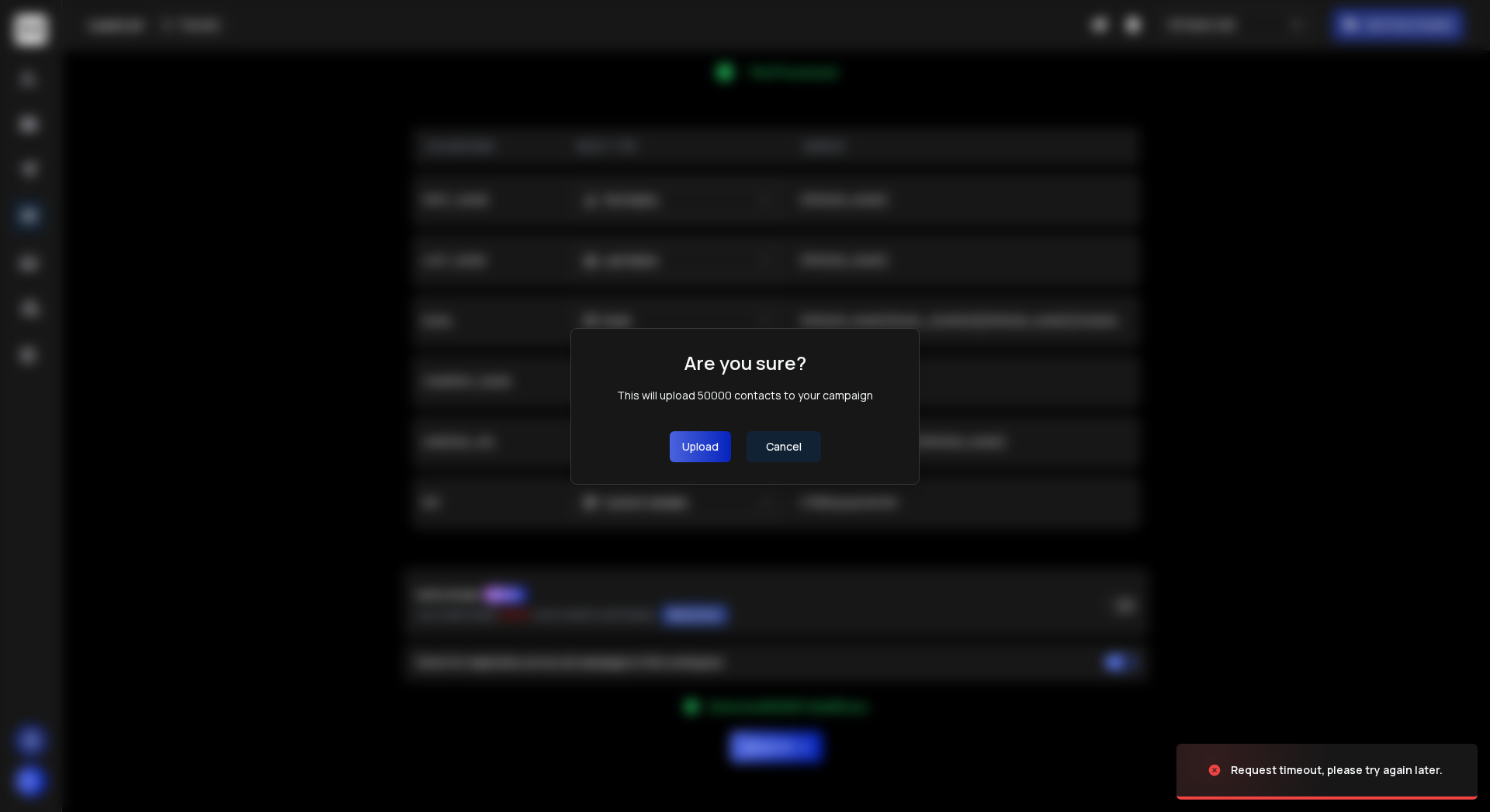
click at [693, 445] on button "Upload" at bounding box center [700, 446] width 61 height 31
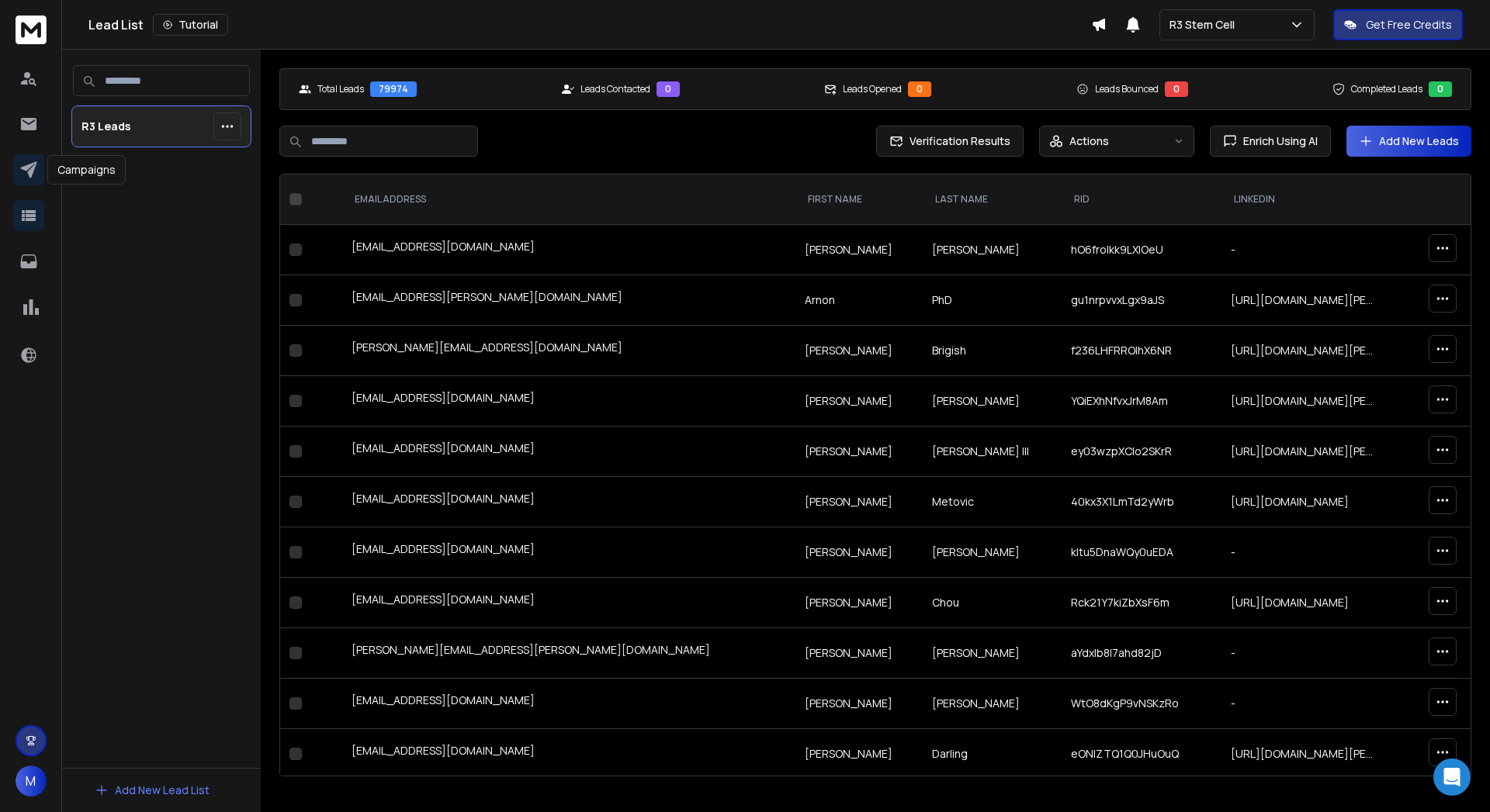
click at [25, 173] on icon at bounding box center [29, 170] width 19 height 19
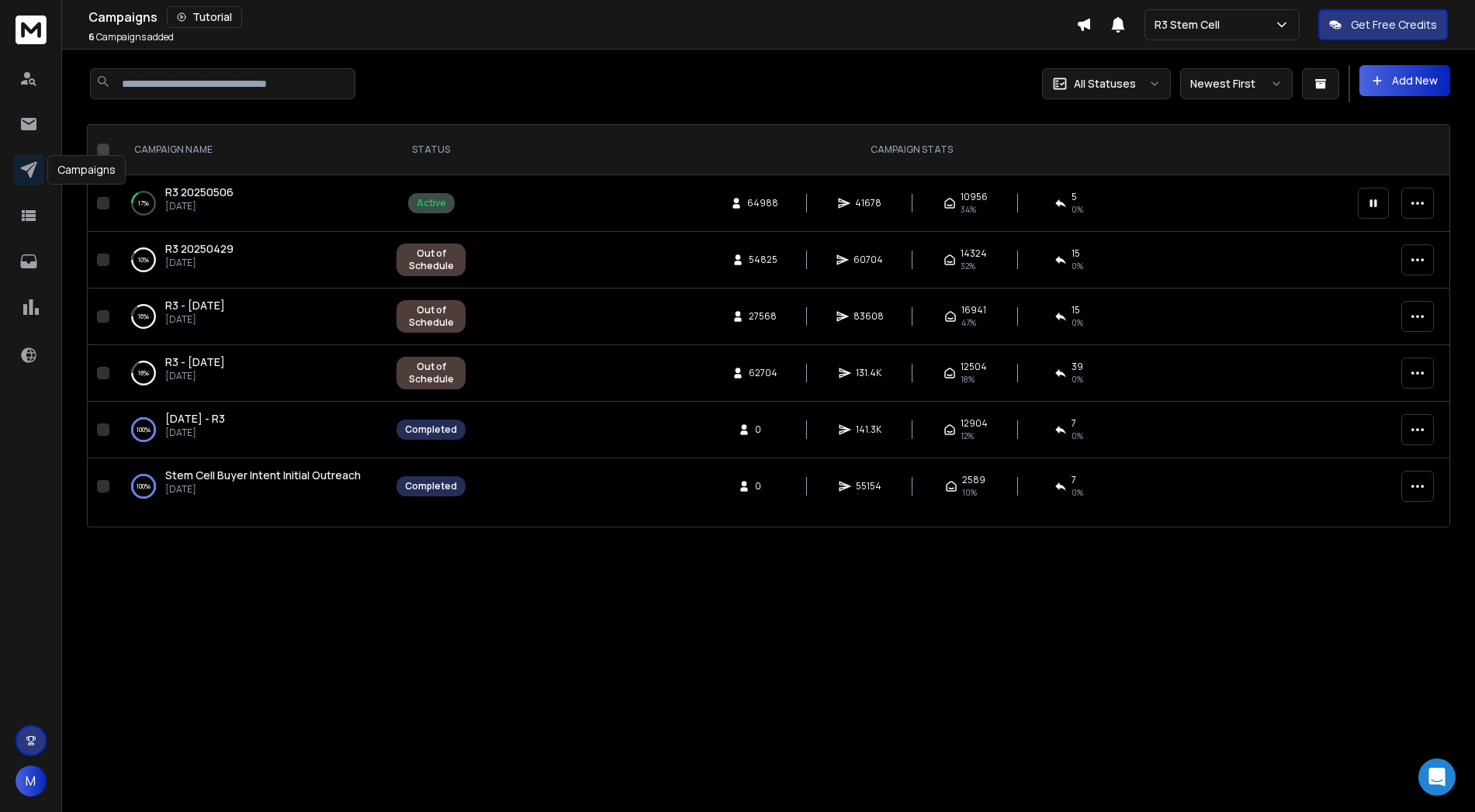
click at [201, 193] on span "R3 20250506" at bounding box center [199, 192] width 68 height 15
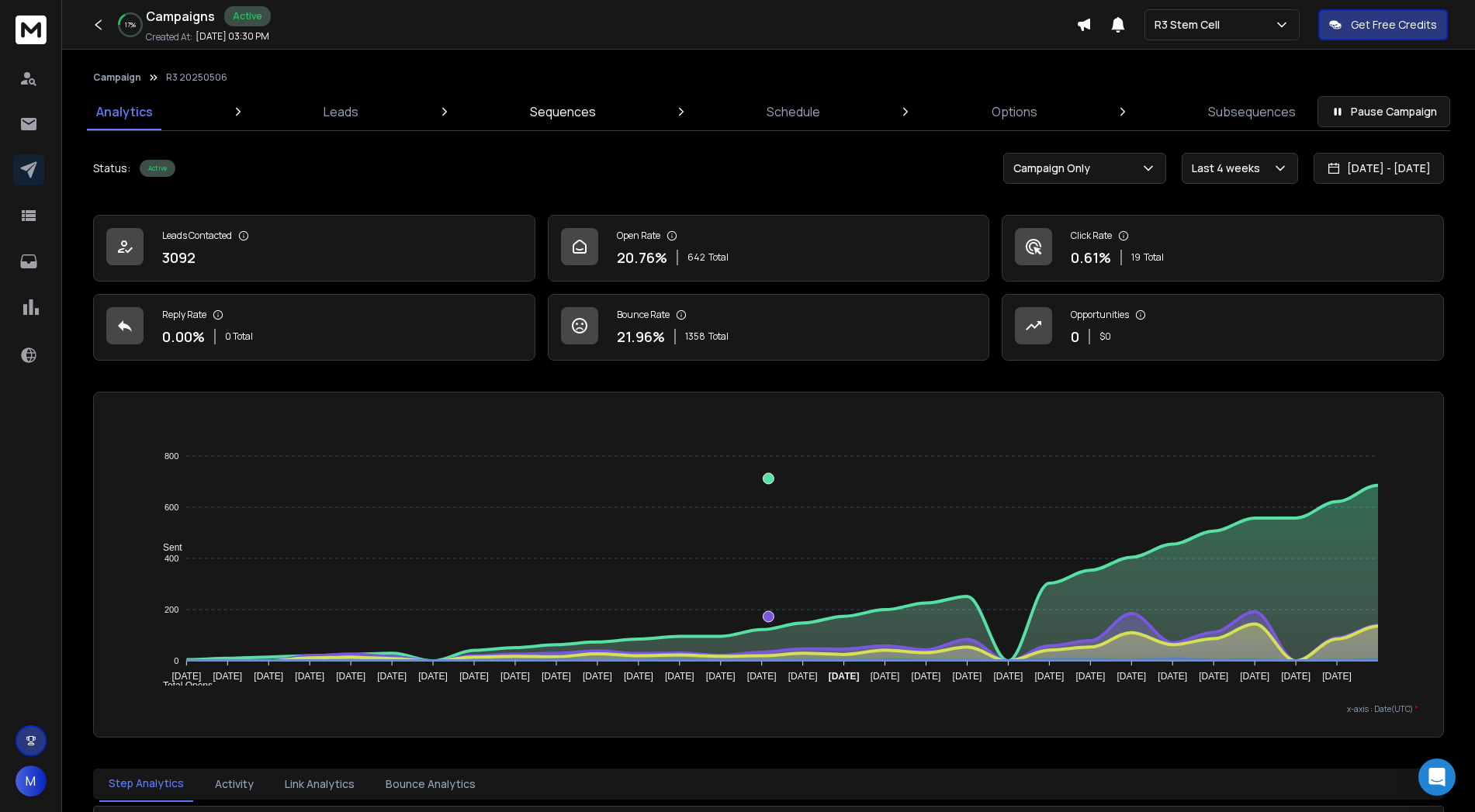
click at [569, 117] on p "Sequences" at bounding box center [562, 112] width 66 height 19
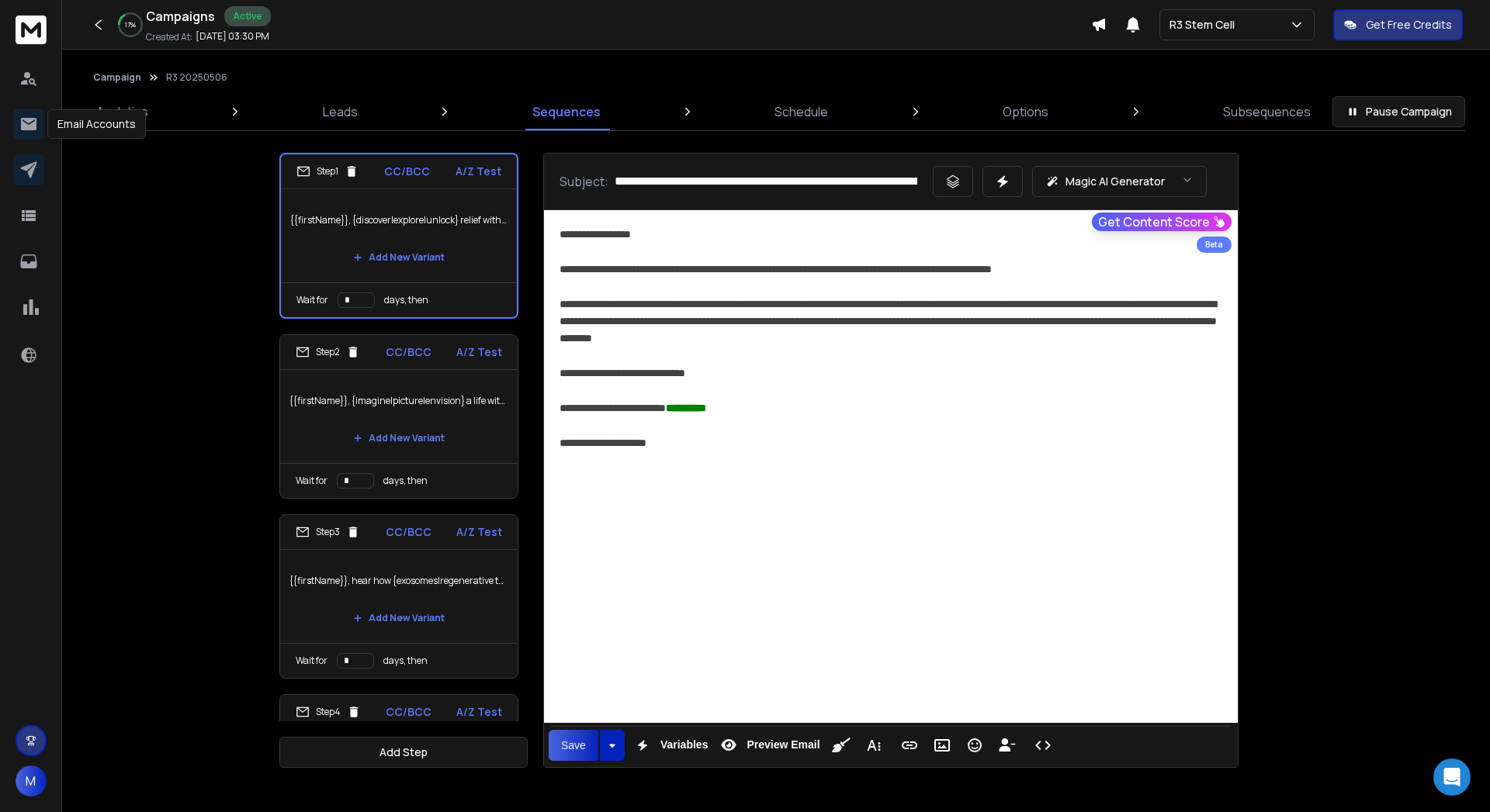
click at [20, 131] on icon at bounding box center [29, 124] width 19 height 19
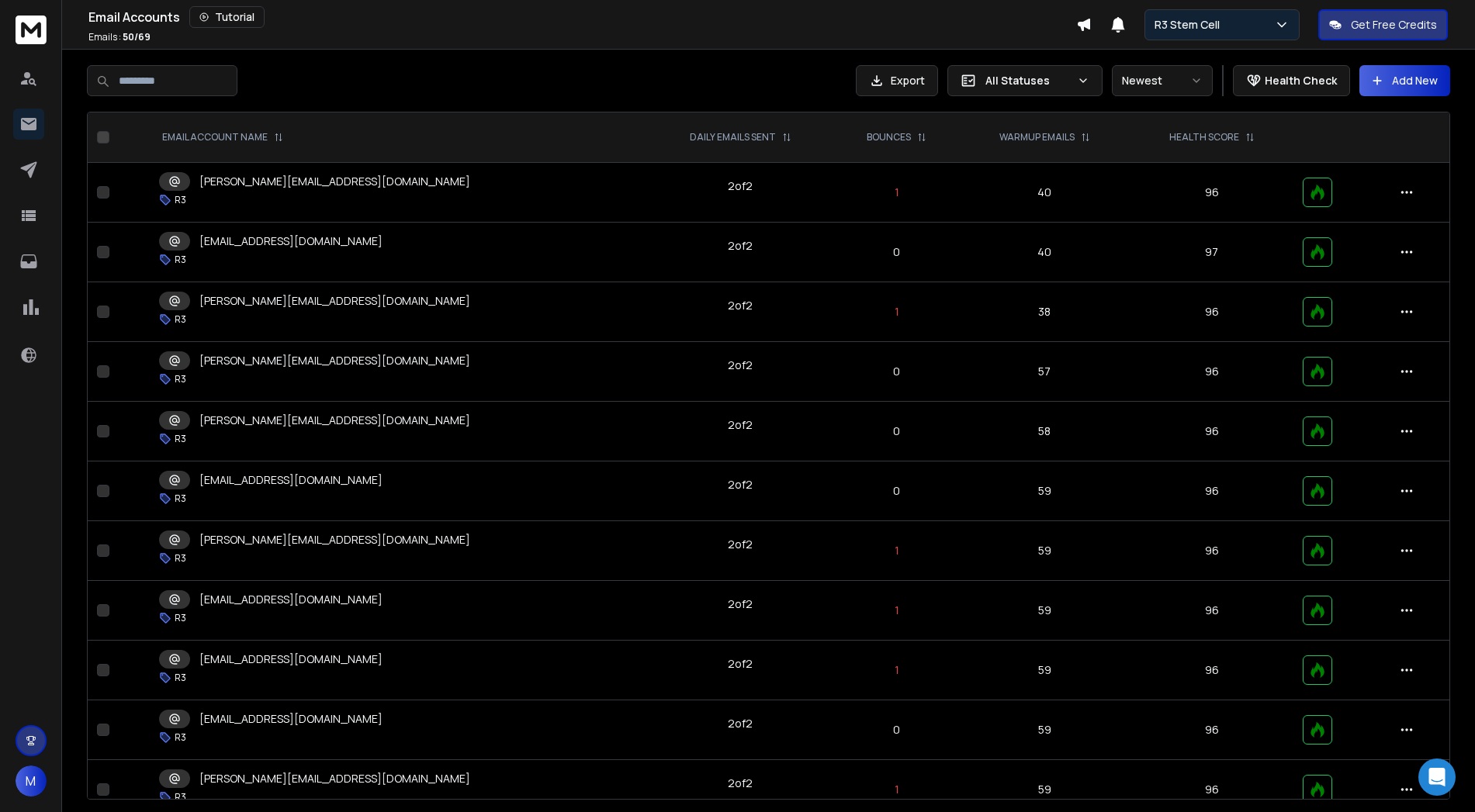
click at [1288, 21] on icon "button" at bounding box center [1281, 24] width 16 height 16
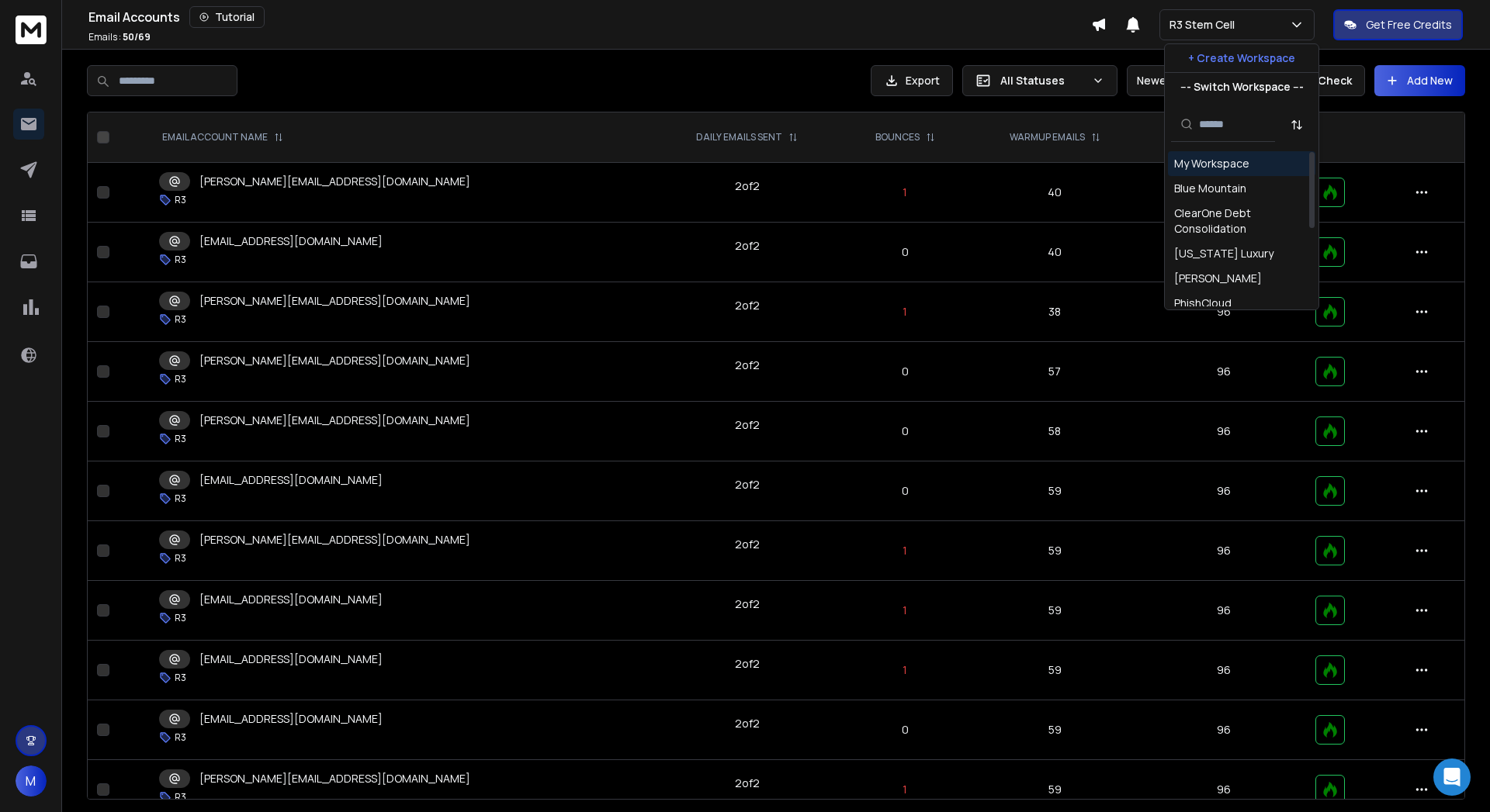
click at [1215, 168] on div "My Workspace" at bounding box center [1211, 164] width 75 height 16
